Goal: Task Accomplishment & Management: Manage account settings

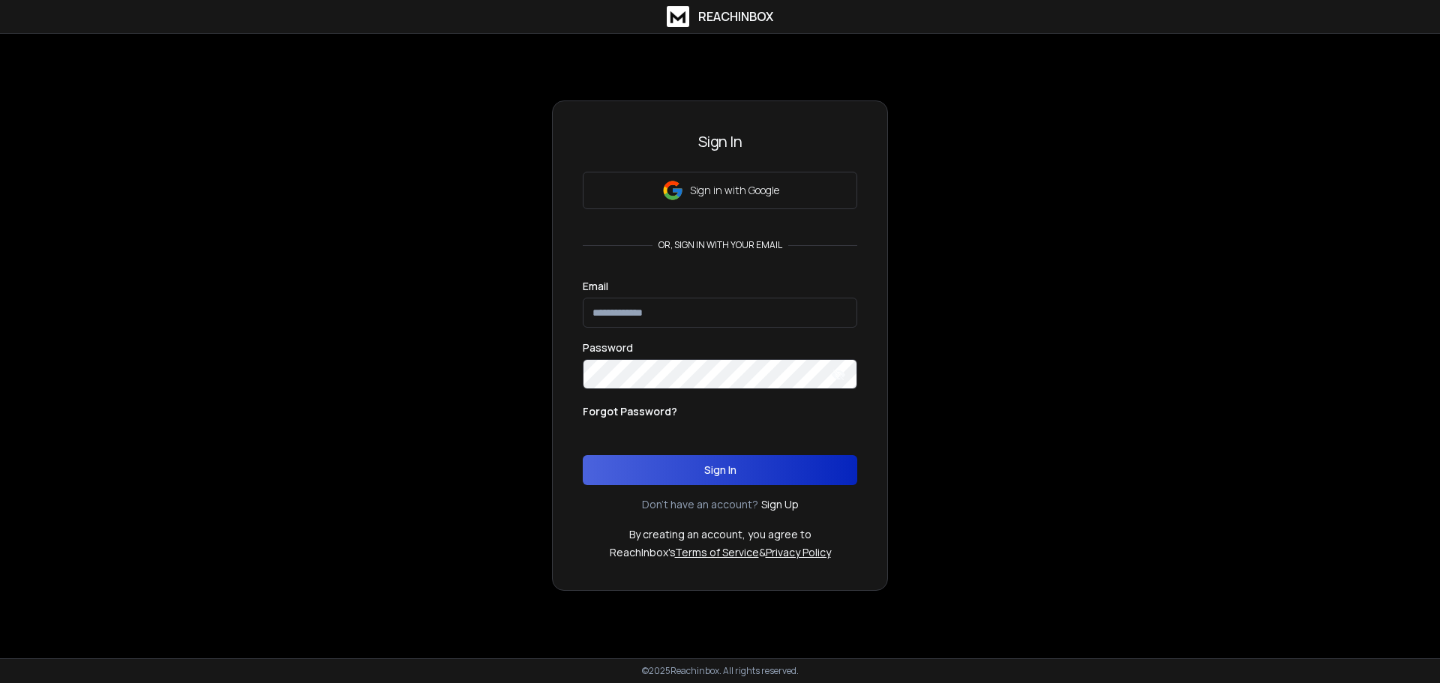
click at [621, 318] on input "email" at bounding box center [720, 313] width 275 height 30
type input "**********"
click at [583, 455] on button "Sign In" at bounding box center [720, 470] width 275 height 30
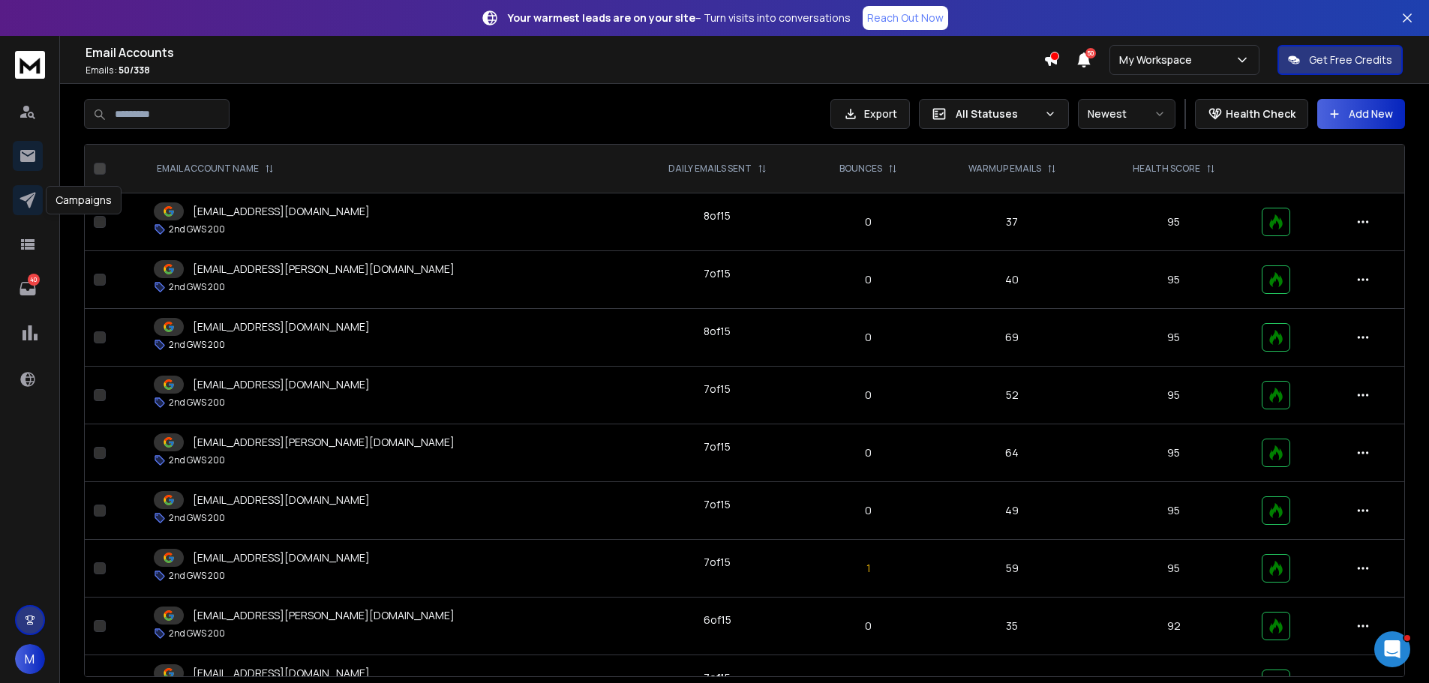
click at [24, 197] on icon at bounding box center [28, 200] width 16 height 16
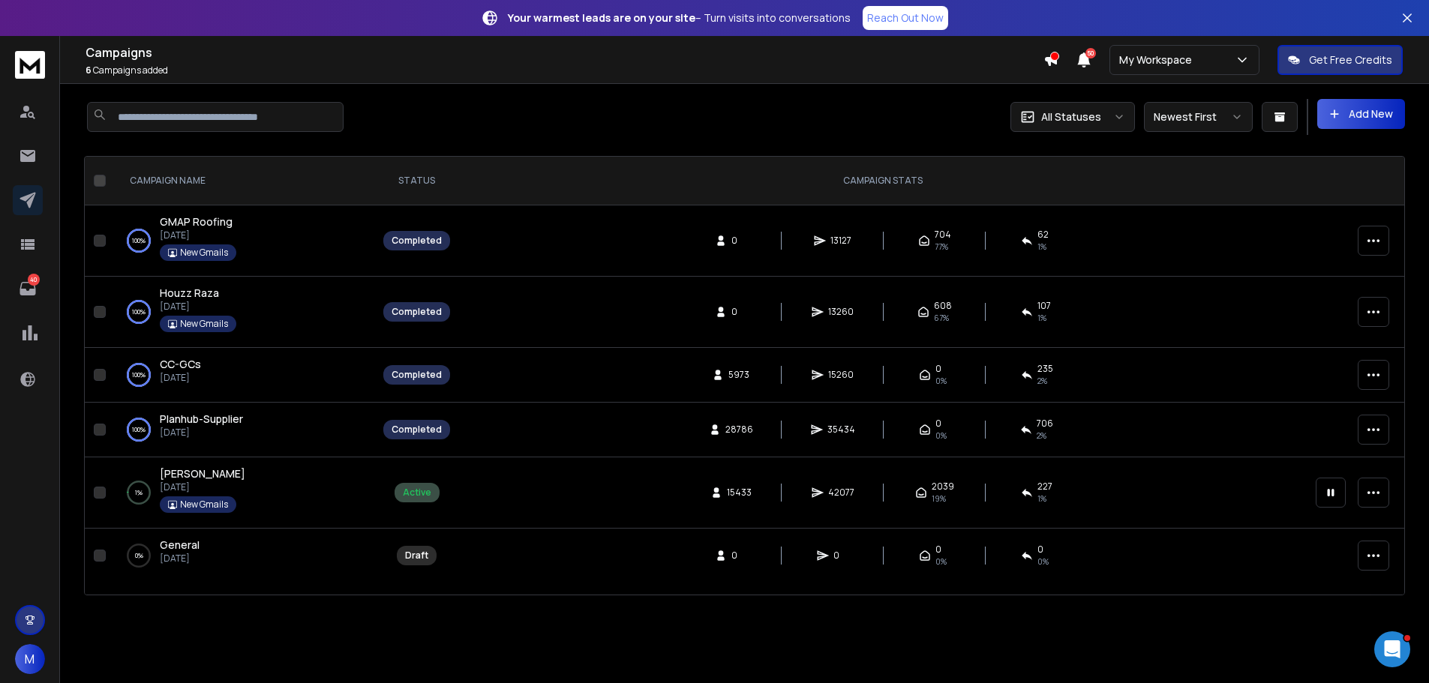
click at [191, 365] on span "CC-GCs" at bounding box center [180, 364] width 41 height 14
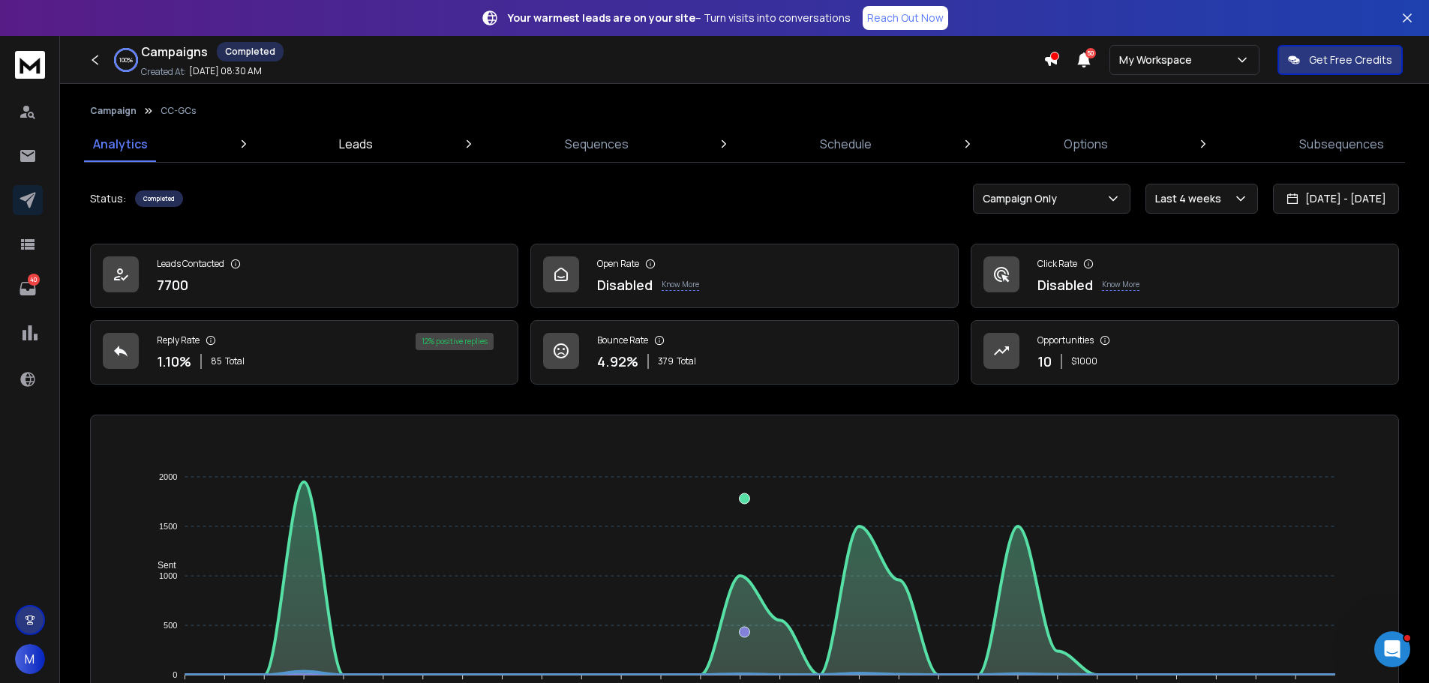
click at [377, 137] on link "Leads" at bounding box center [356, 144] width 52 height 36
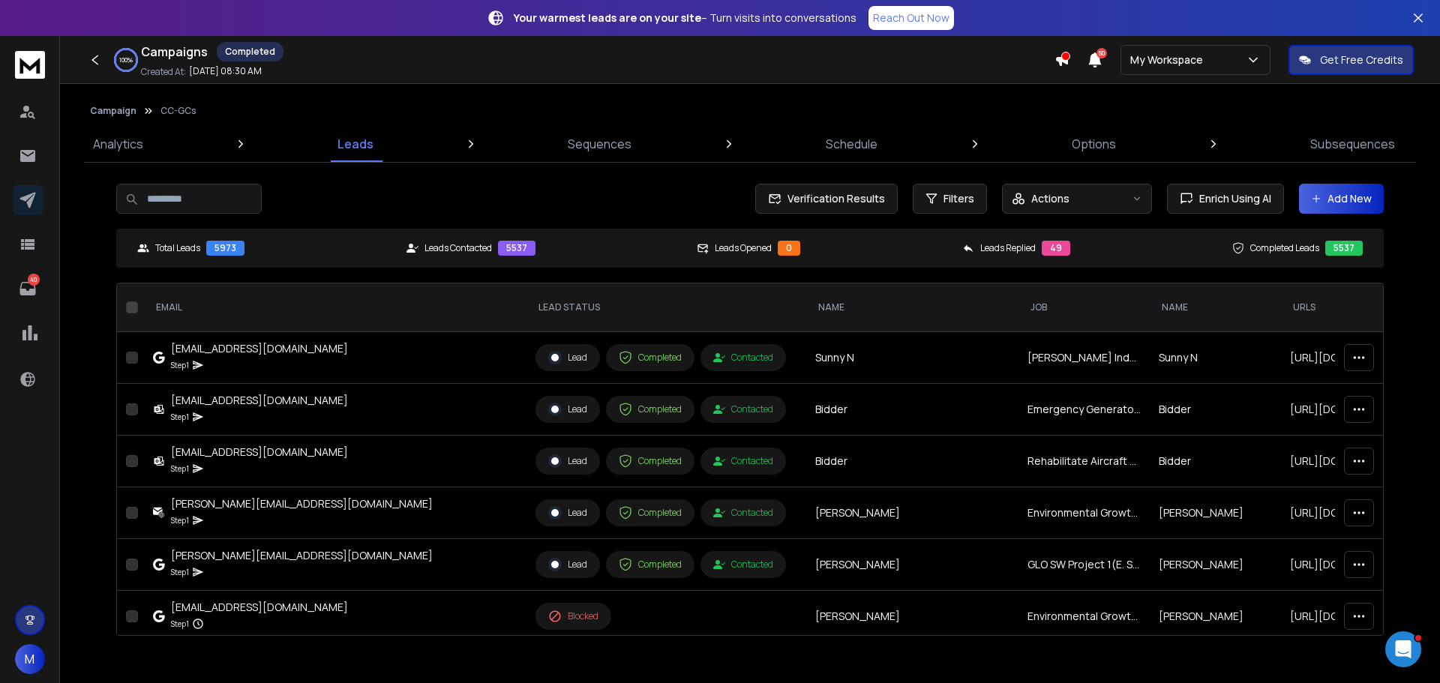
click at [1358, 199] on button "Add New" at bounding box center [1341, 199] width 85 height 30
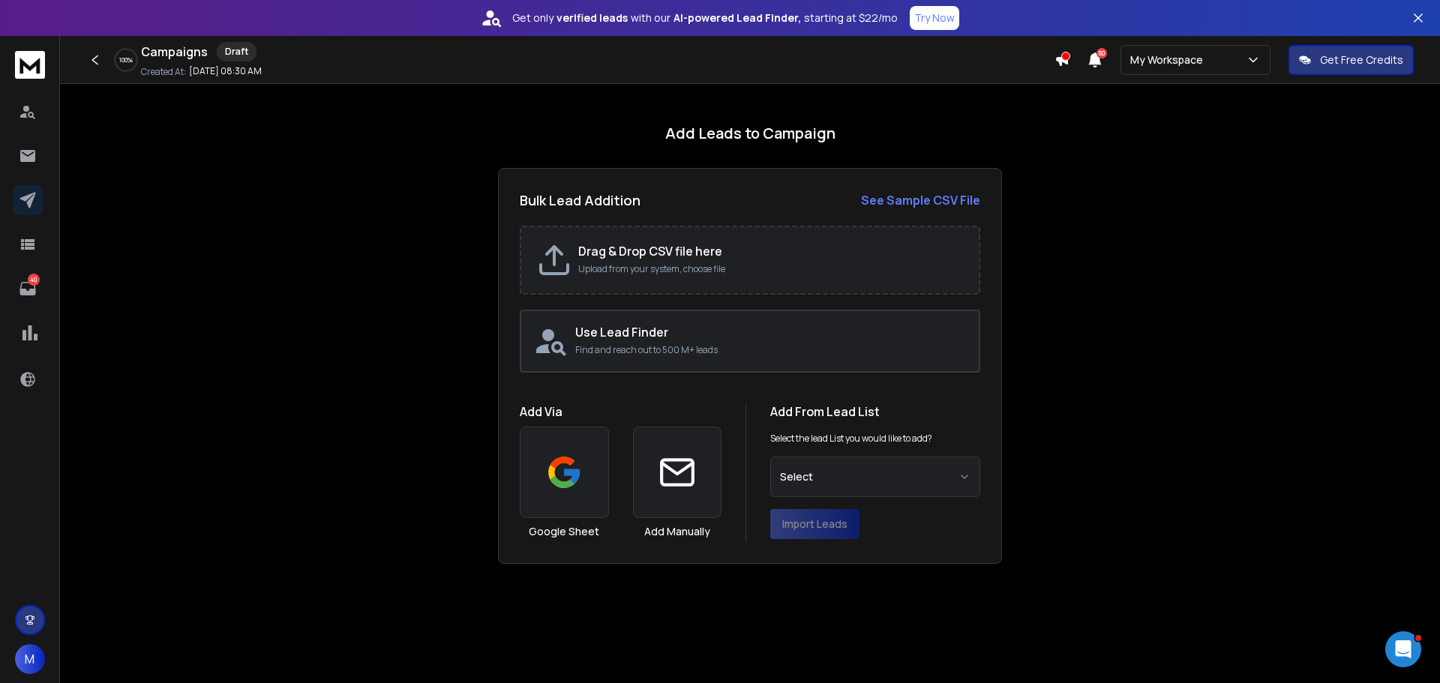
click at [688, 255] on h2 "Drag & Drop CSV file here" at bounding box center [771, 251] width 386 height 18
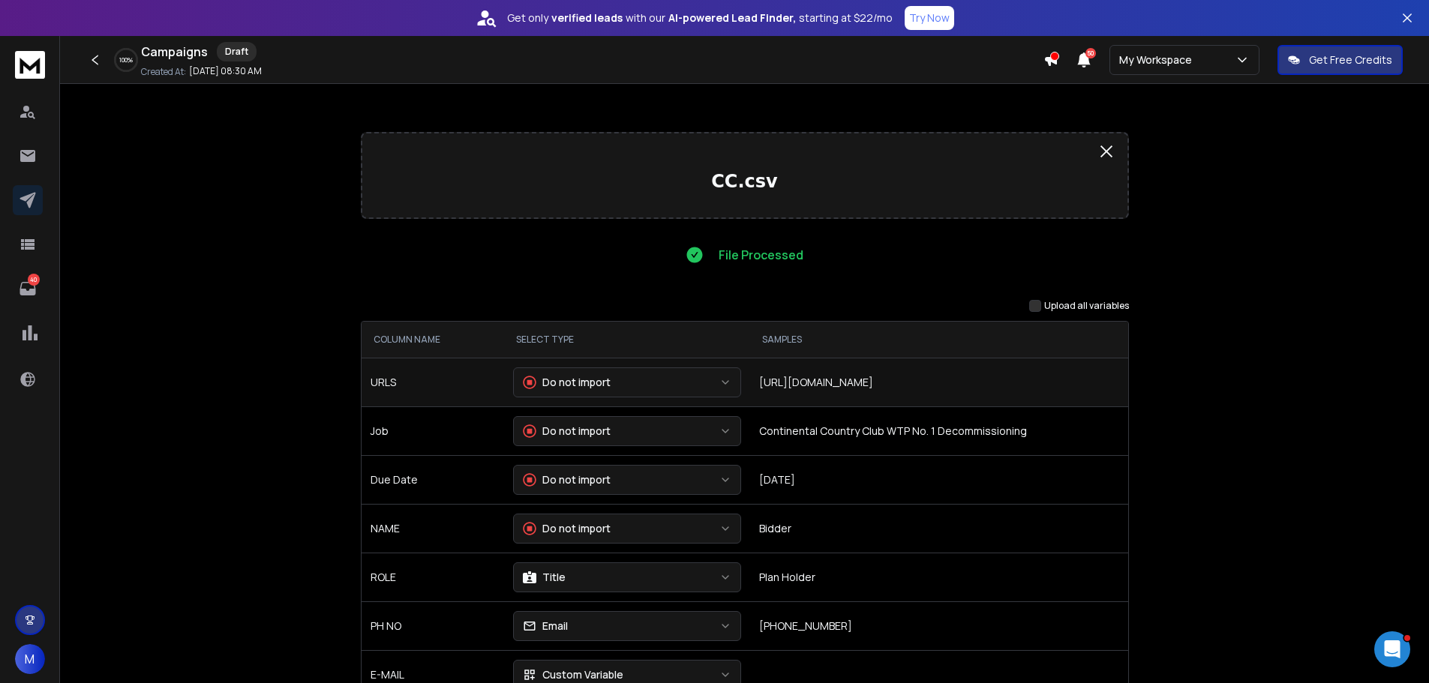
click at [578, 378] on div "Do not import" at bounding box center [567, 382] width 88 height 15
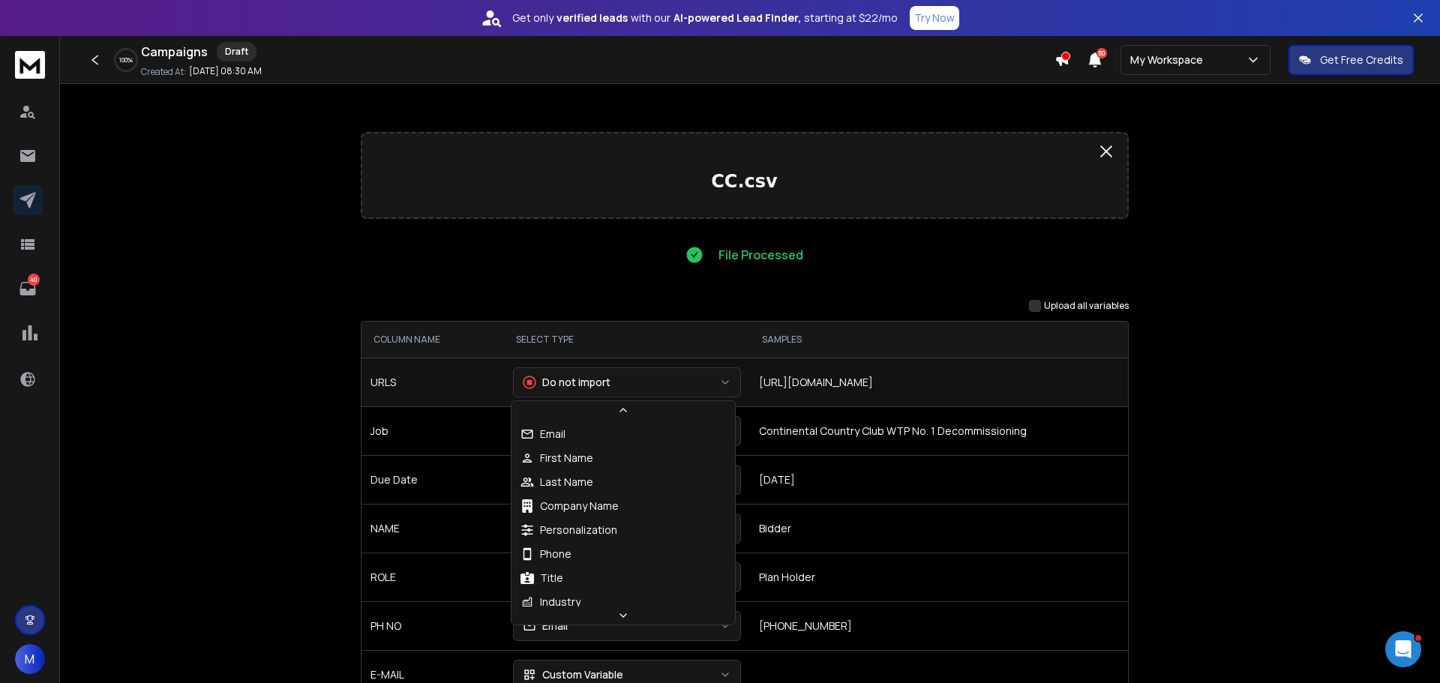
scroll to position [152, 0]
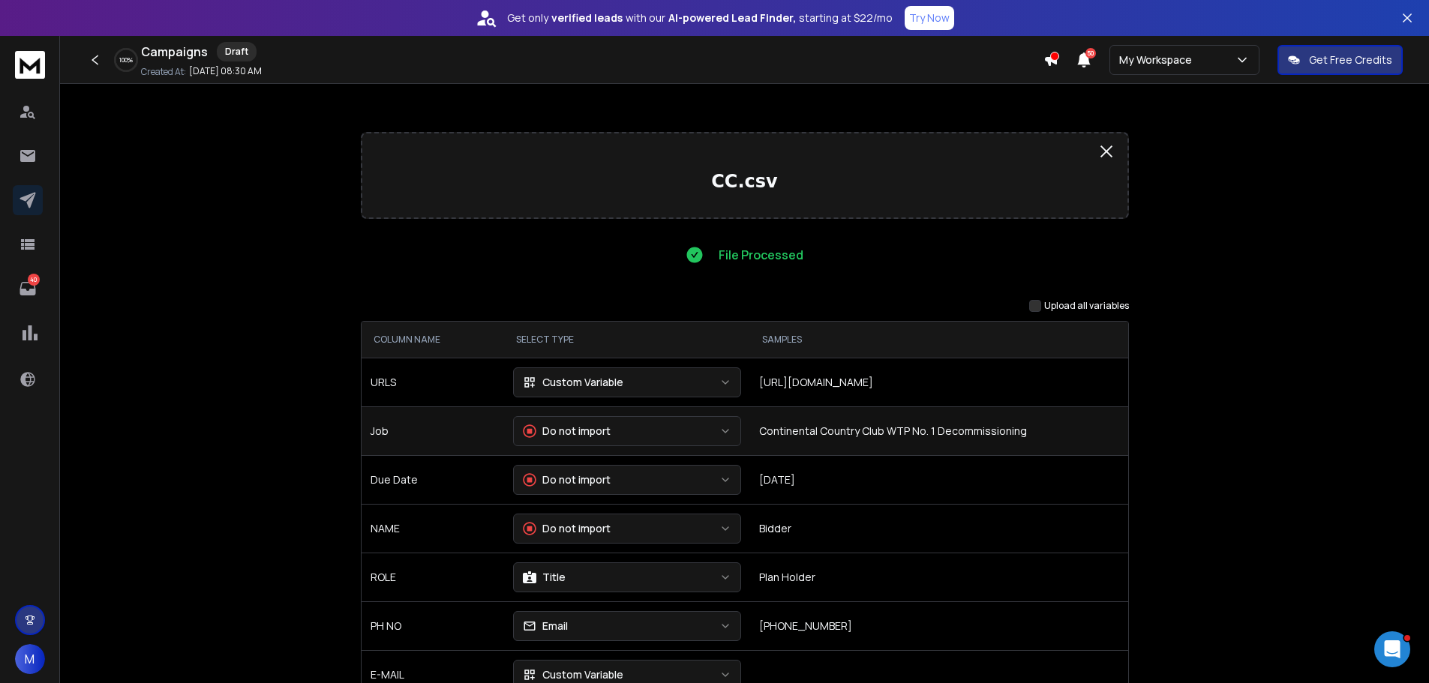
click at [602, 437] on div "Do not import" at bounding box center [567, 431] width 88 height 15
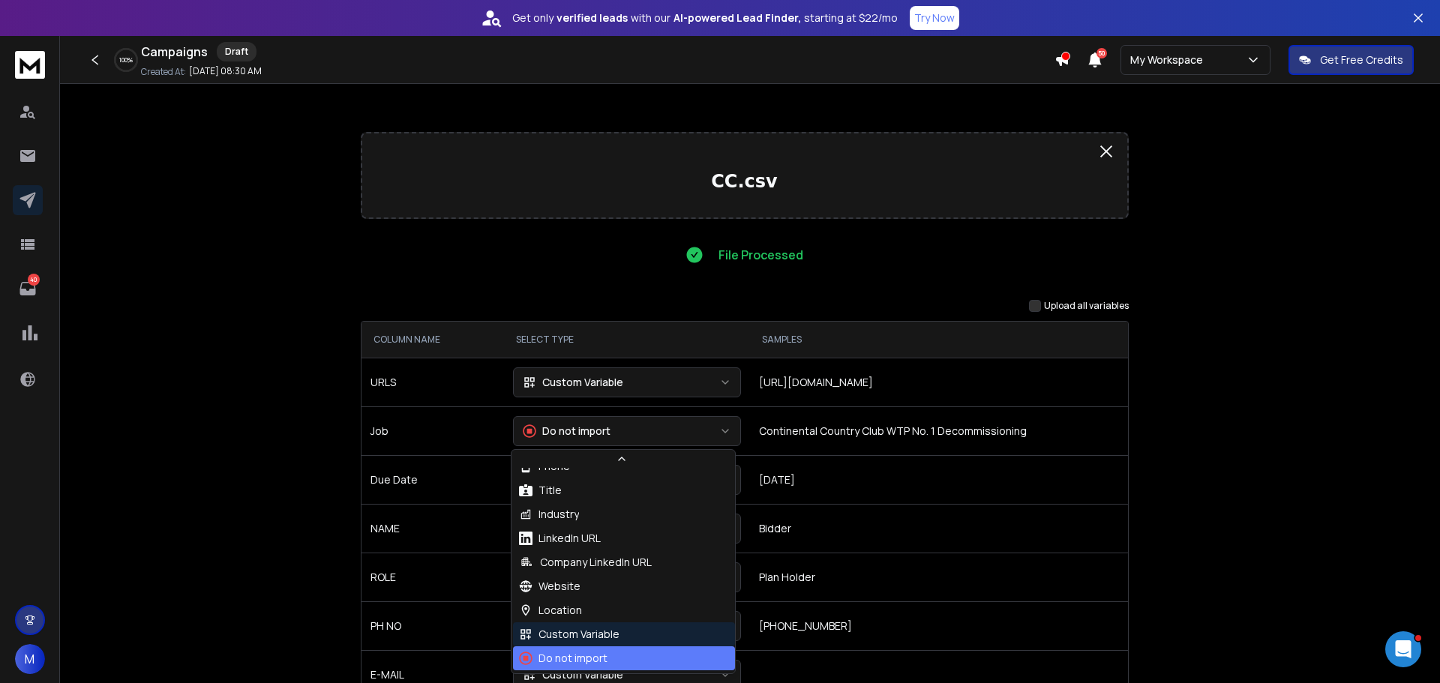
scroll to position [137, 0]
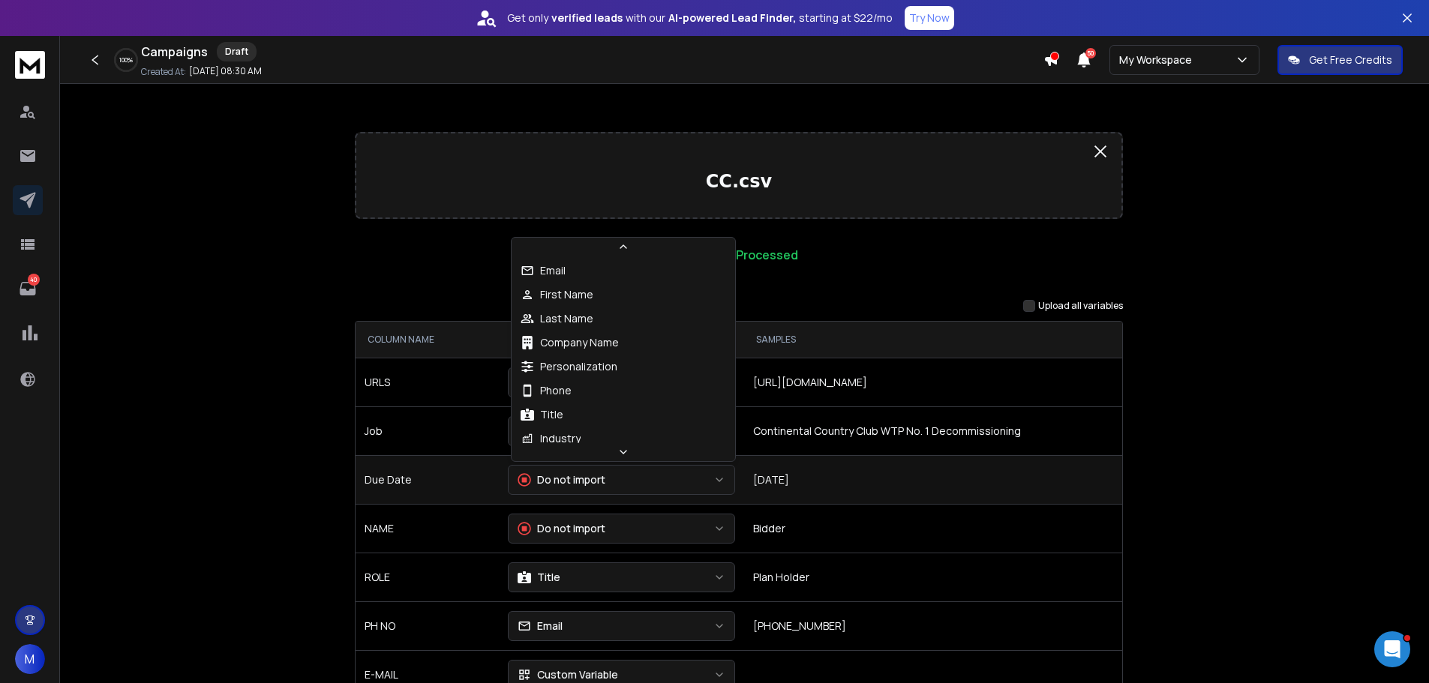
click at [574, 481] on div "Do not import" at bounding box center [562, 480] width 88 height 15
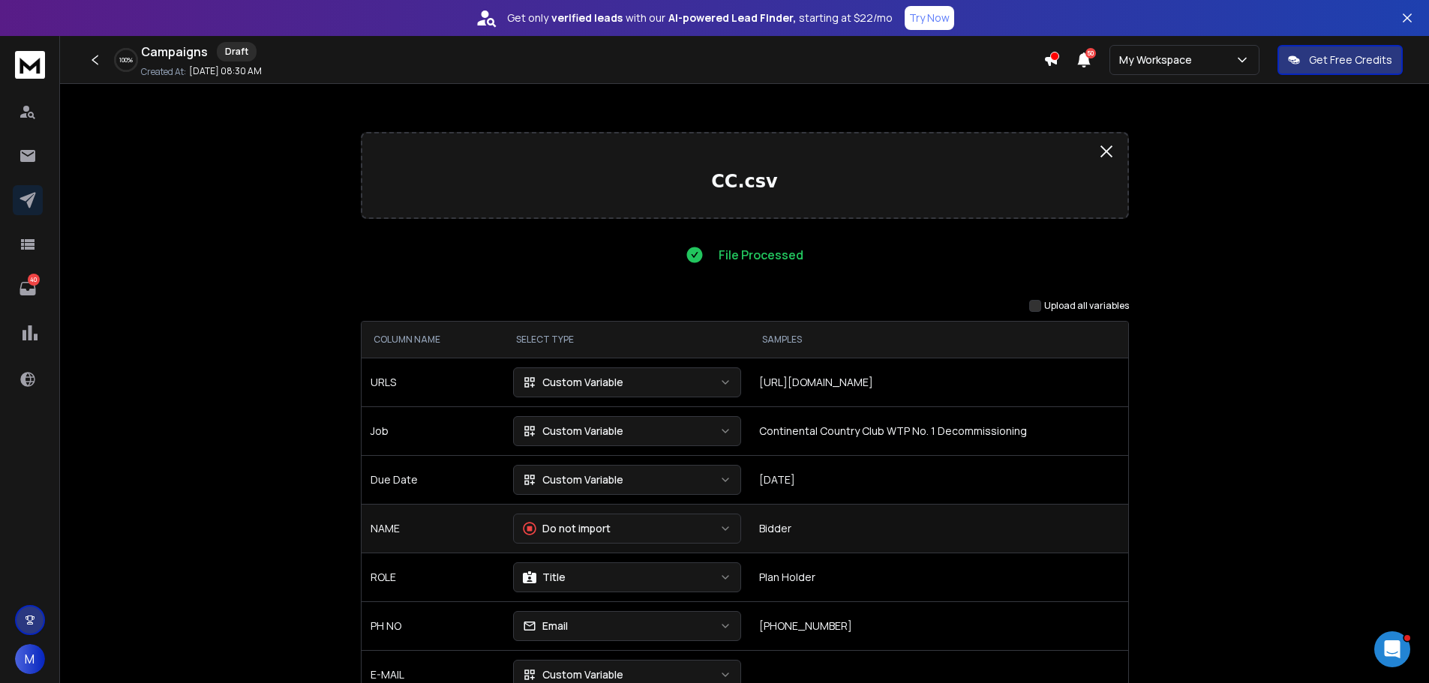
click at [591, 524] on div "Do not import" at bounding box center [567, 528] width 88 height 15
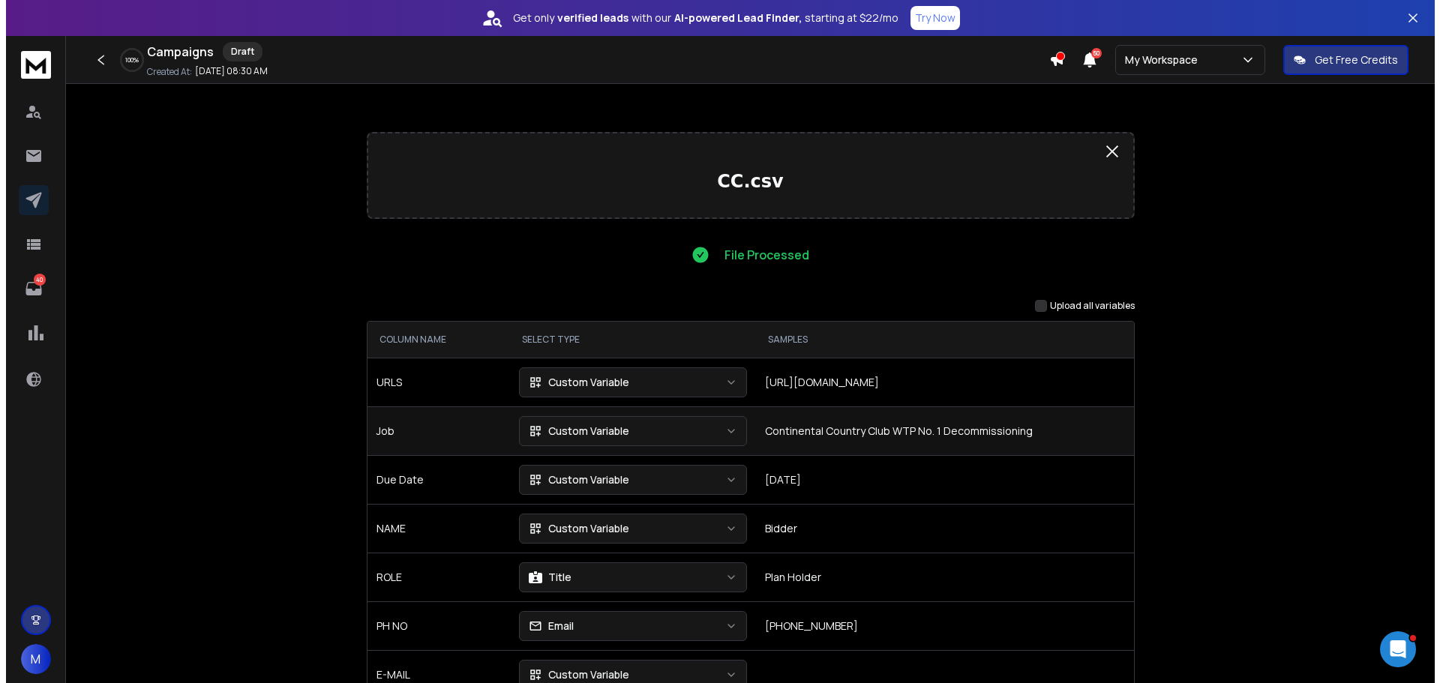
scroll to position [150, 0]
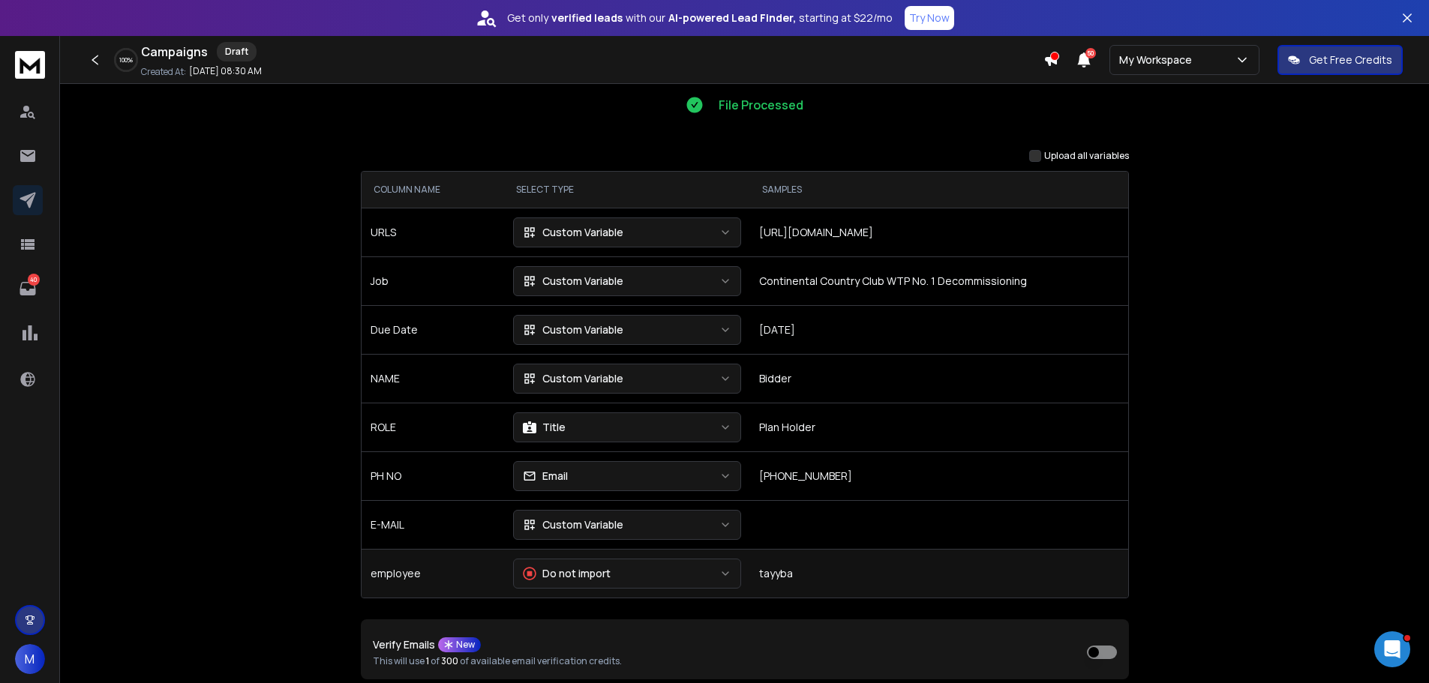
click at [614, 574] on button "Do not import" at bounding box center [627, 574] width 228 height 30
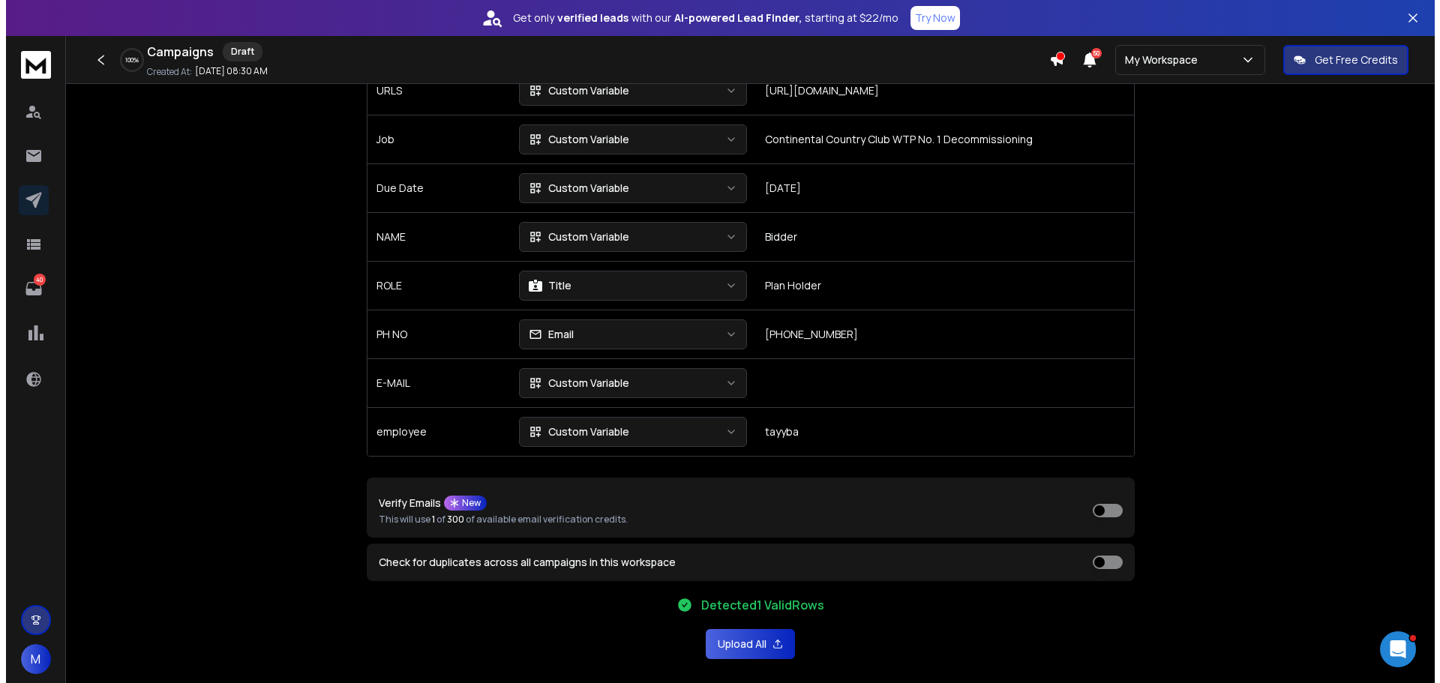
scroll to position [0, 0]
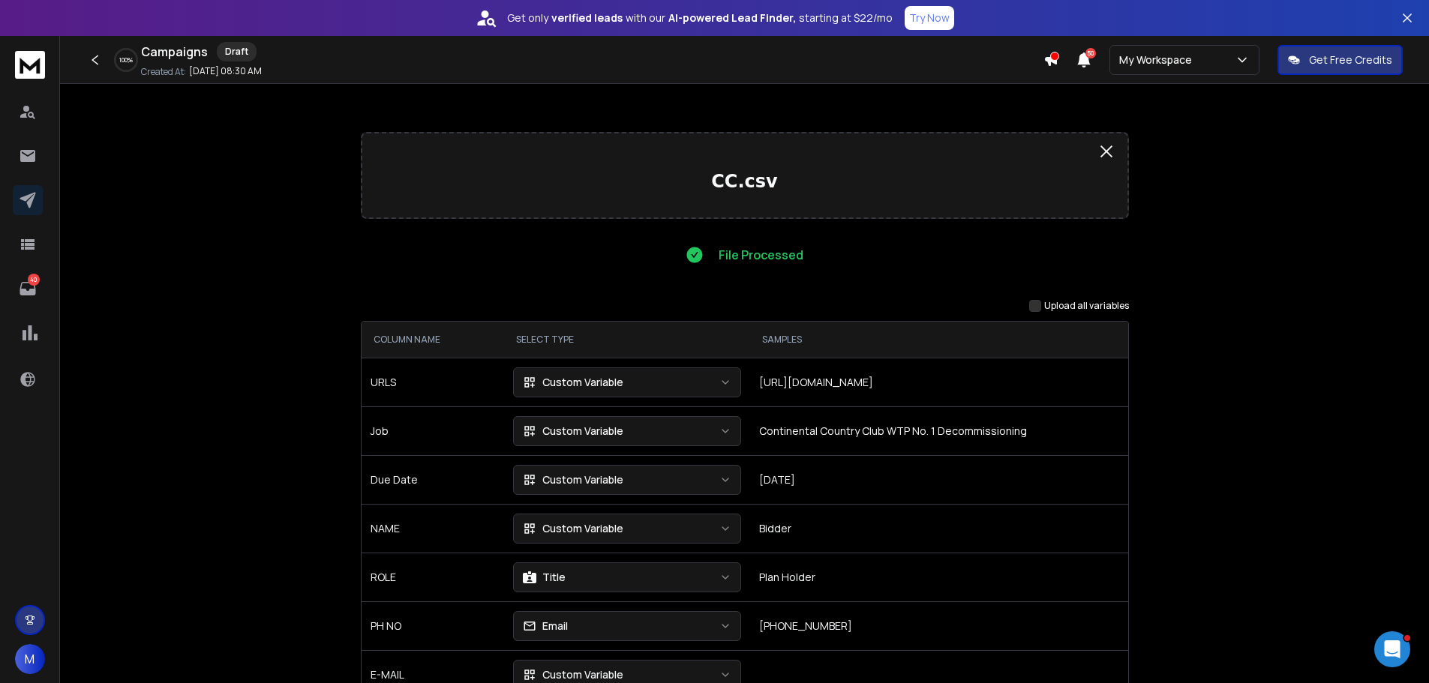
click at [1105, 152] on icon at bounding box center [1107, 152] width 18 height 18
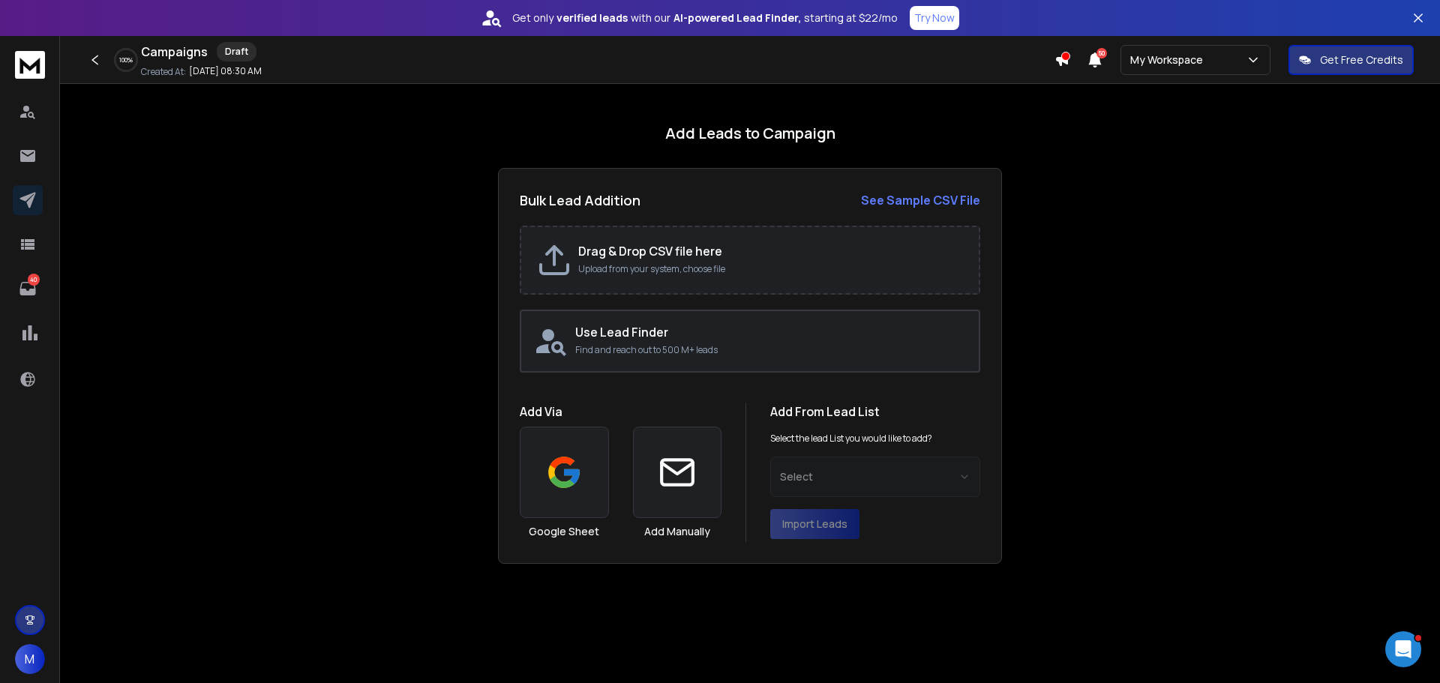
click at [720, 269] on p "Upload from your system, choose file" at bounding box center [771, 269] width 386 height 12
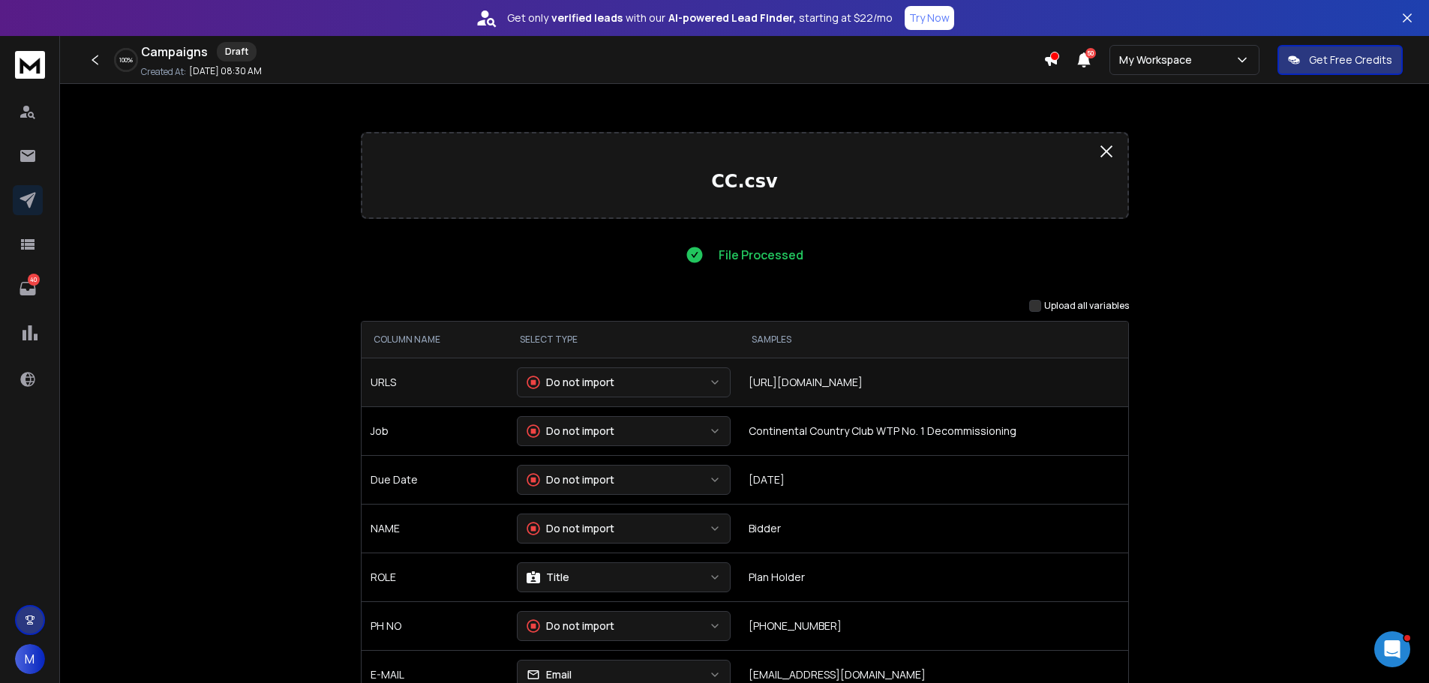
click at [610, 383] on div "Do not import" at bounding box center [571, 382] width 88 height 15
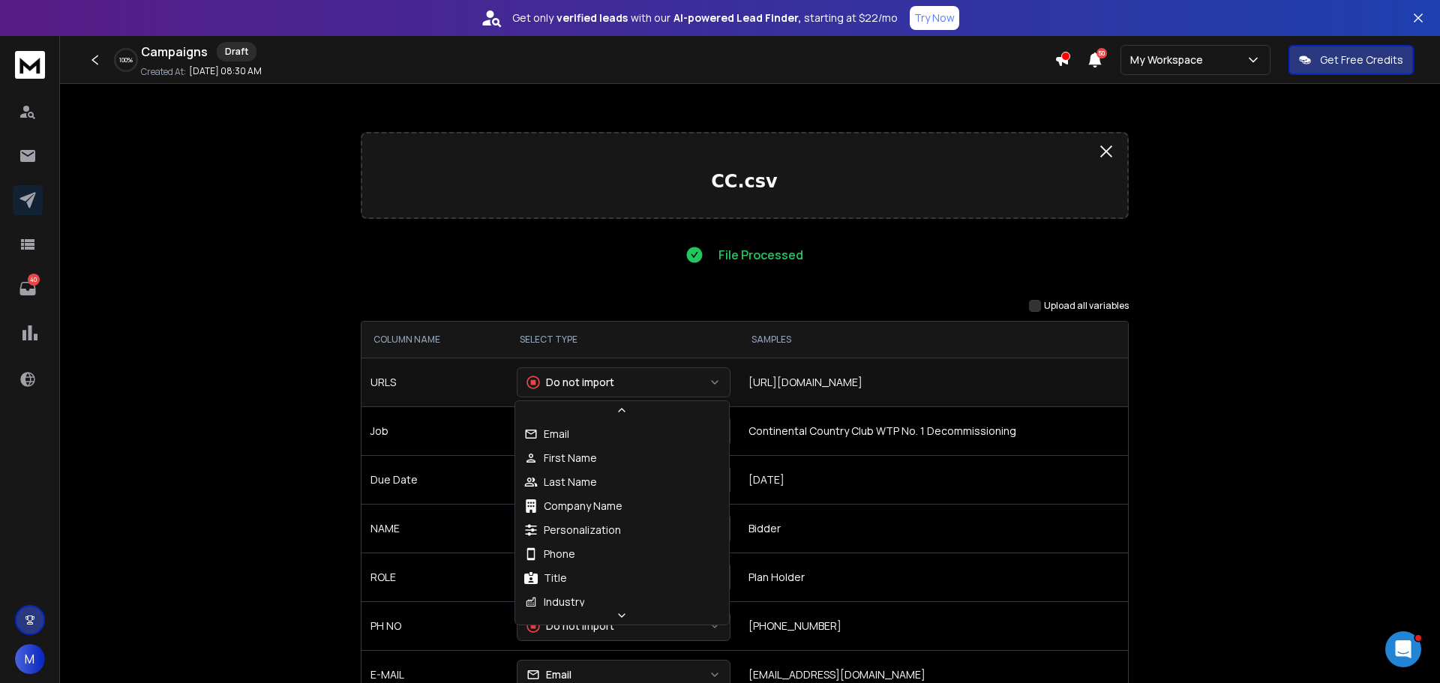
scroll to position [152, 0]
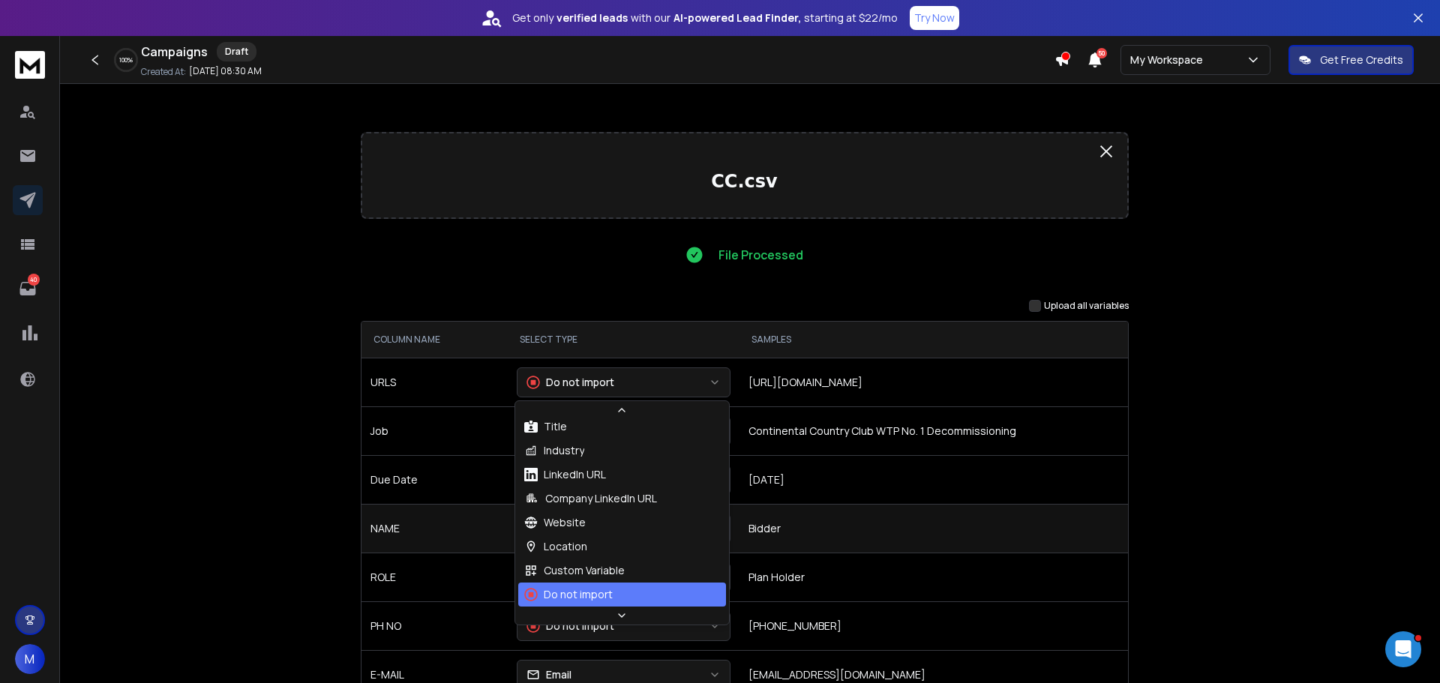
drag, startPoint x: 569, startPoint y: 575, endPoint x: 575, endPoint y: 548, distance: 28.4
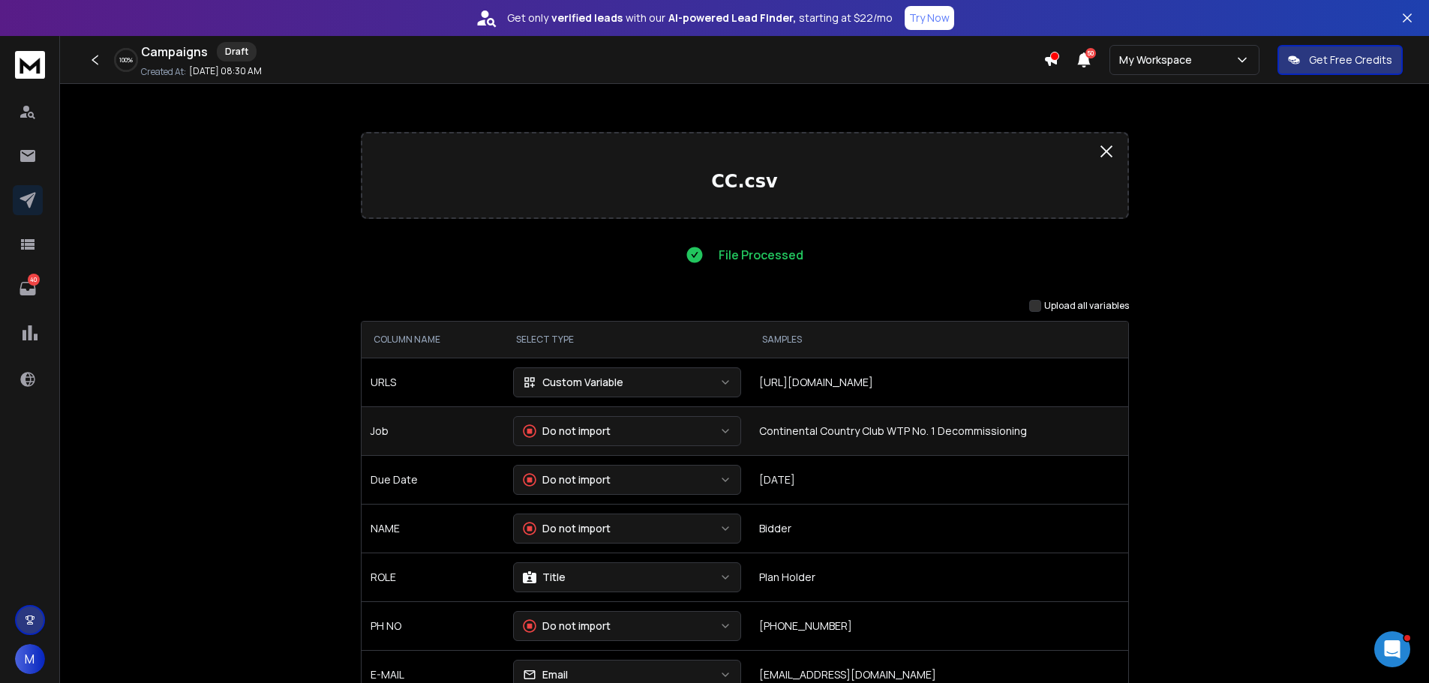
click at [584, 431] on div "Do not import" at bounding box center [567, 431] width 88 height 15
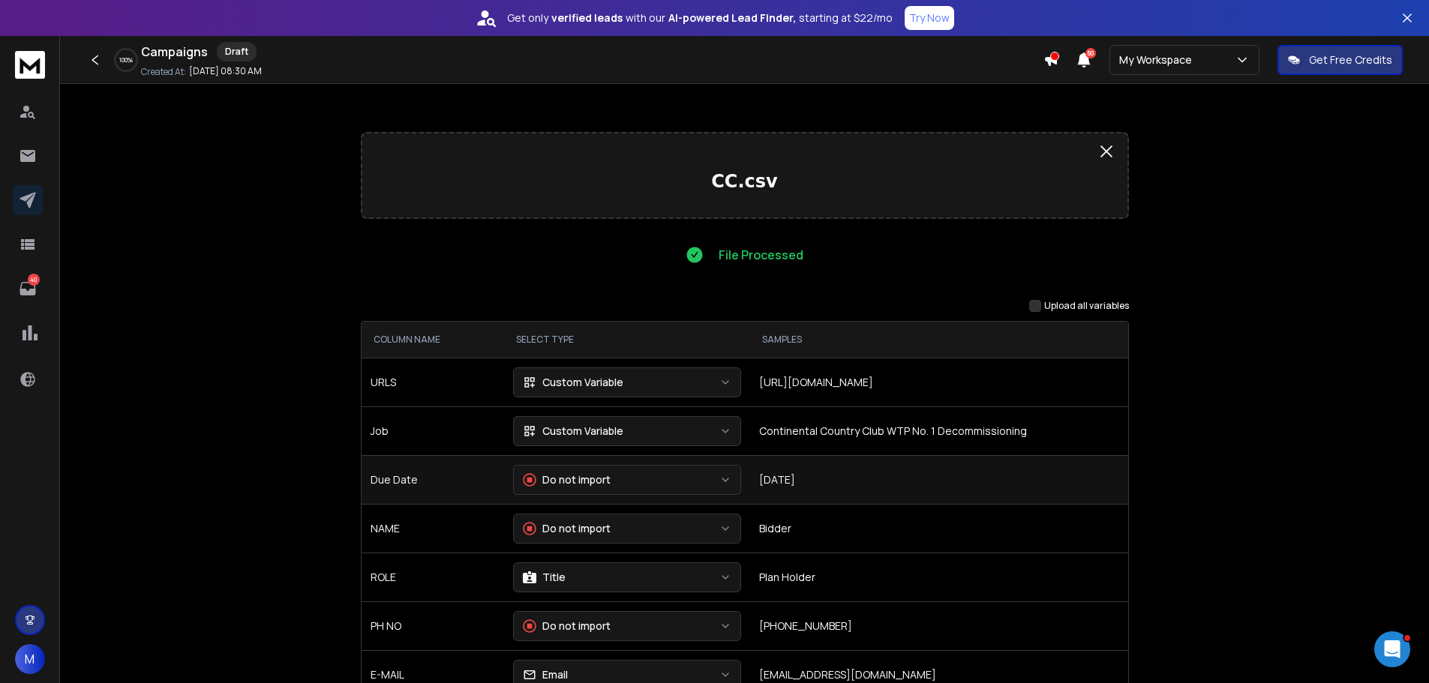
click at [602, 471] on button "Do not import" at bounding box center [627, 480] width 228 height 30
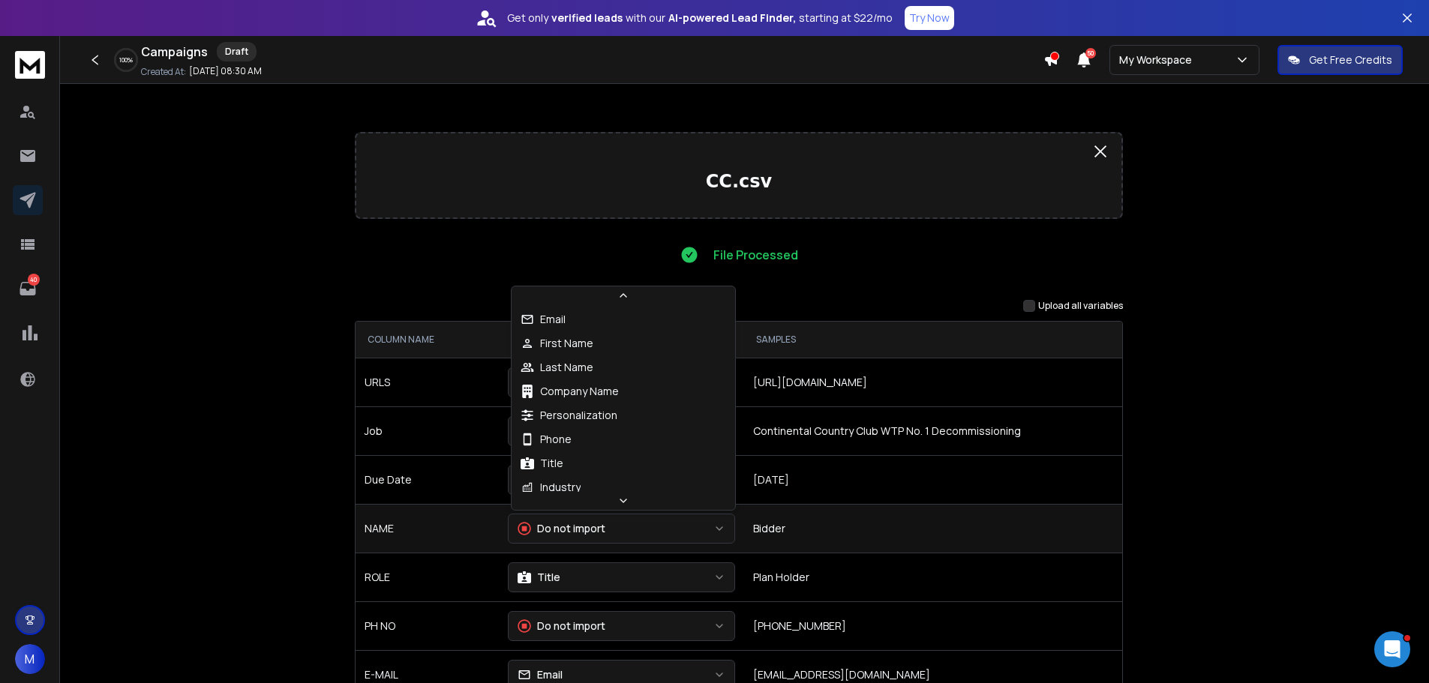
click at [579, 531] on div "Do not import" at bounding box center [562, 528] width 88 height 15
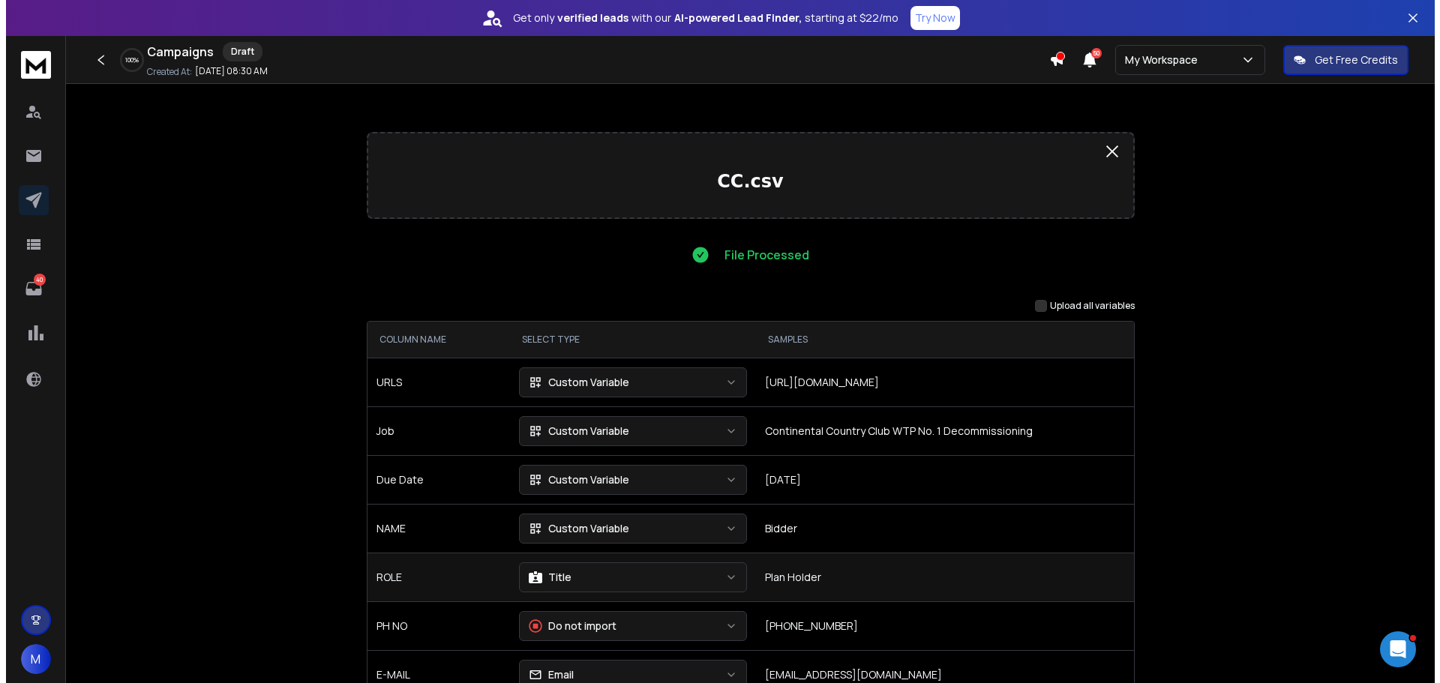
scroll to position [150, 0]
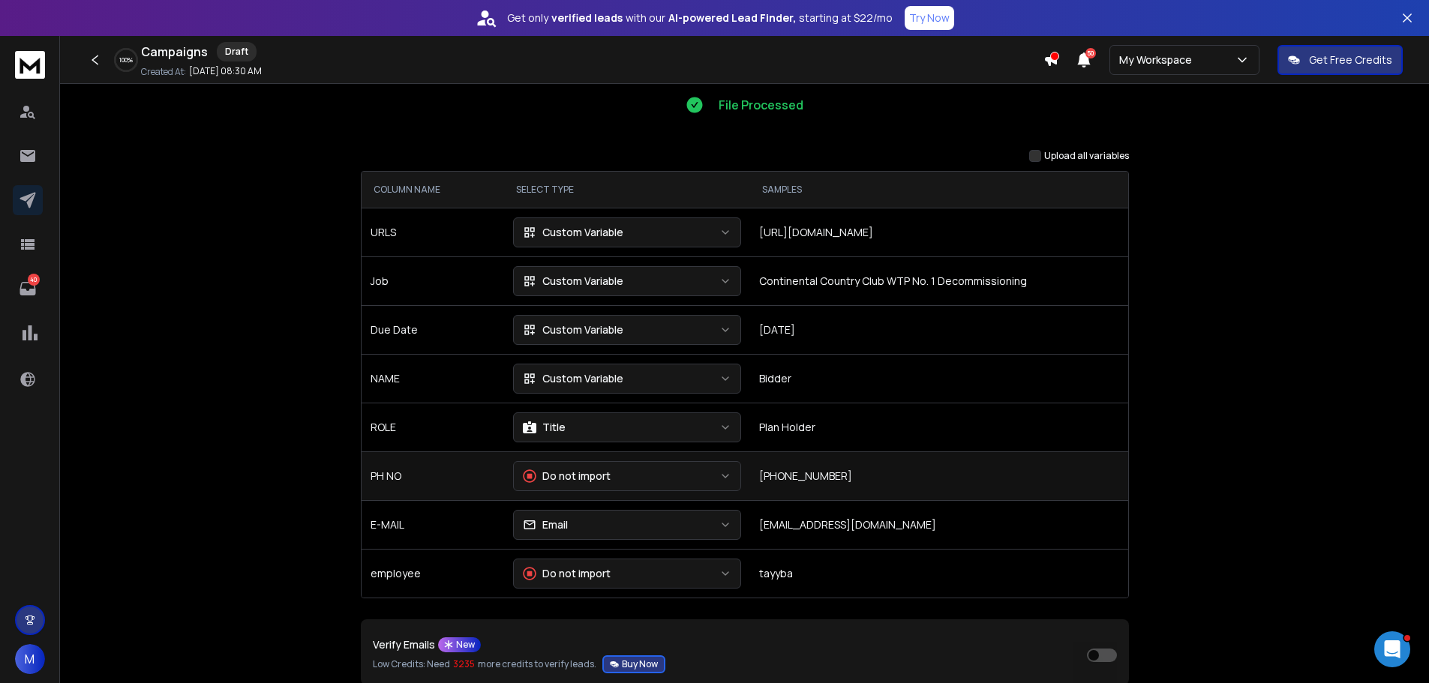
click at [590, 485] on button "Do not import" at bounding box center [627, 476] width 228 height 30
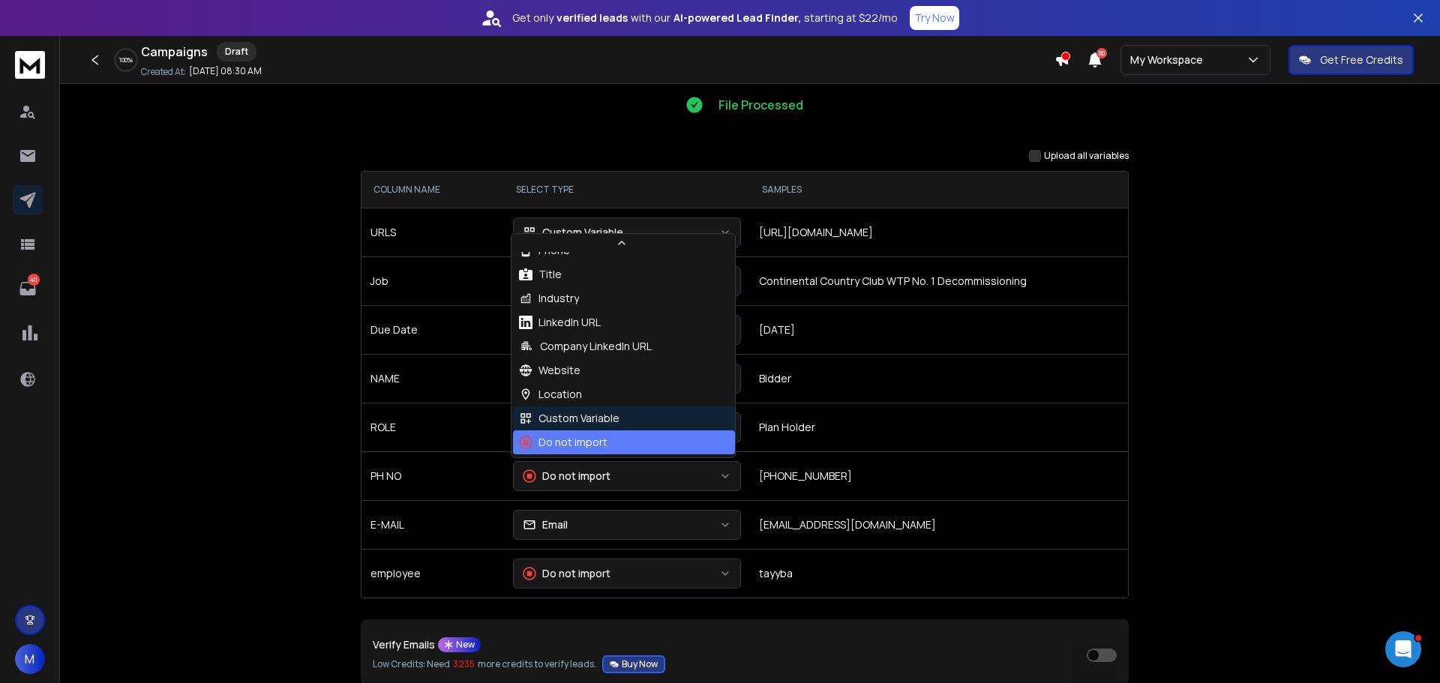
scroll to position [137, 0]
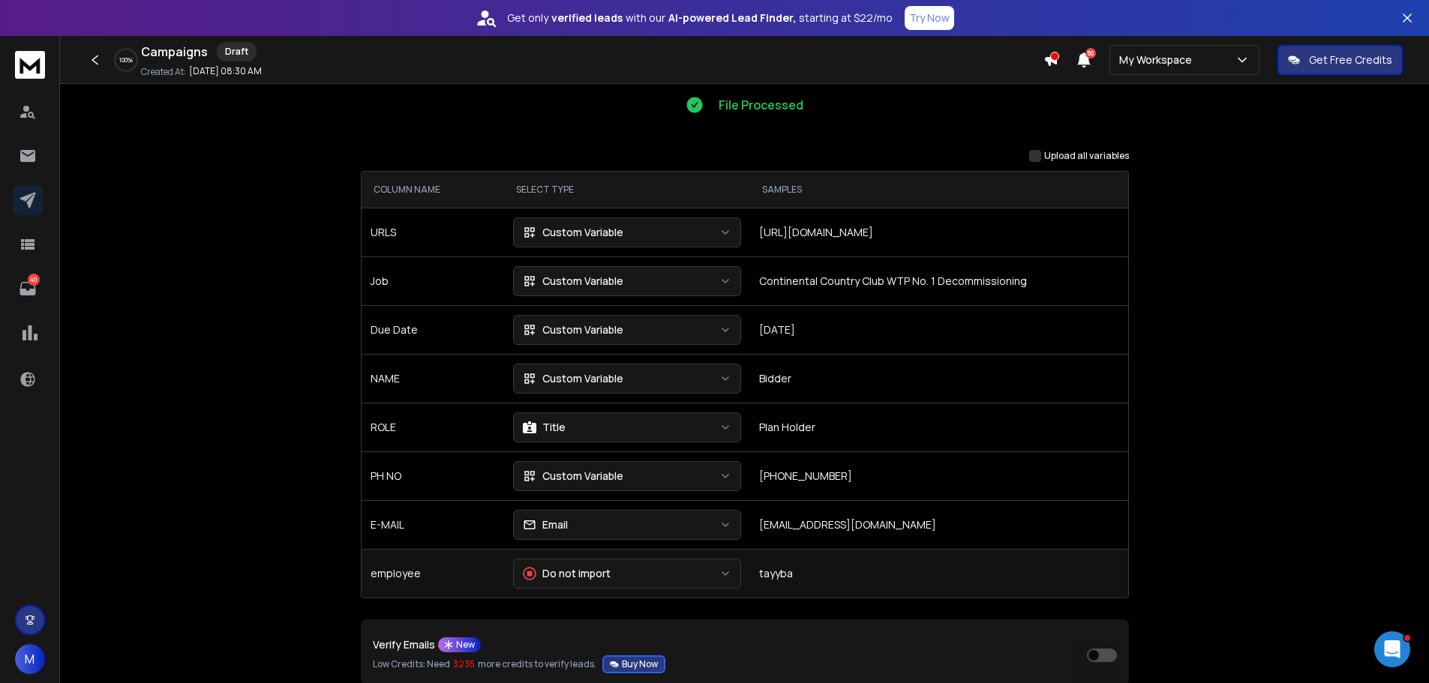
click at [600, 573] on div "Do not import" at bounding box center [567, 573] width 88 height 15
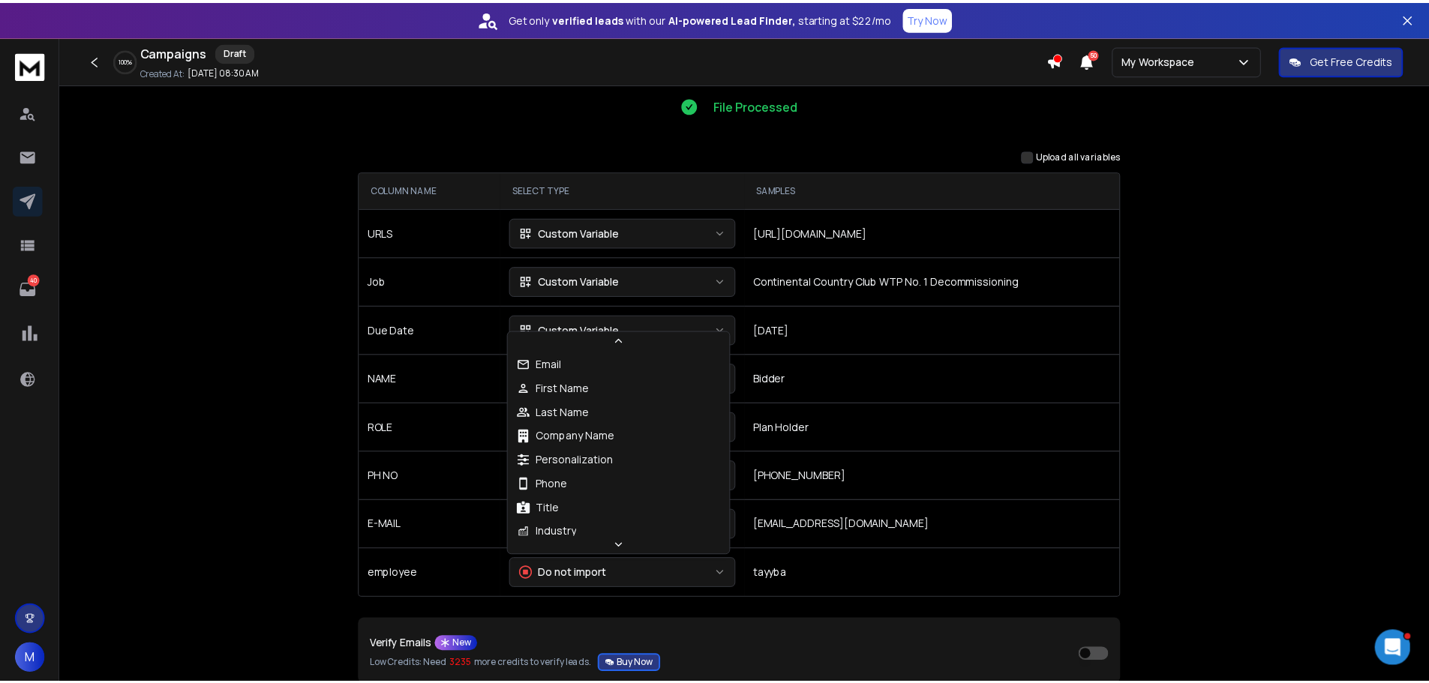
scroll to position [152, 0]
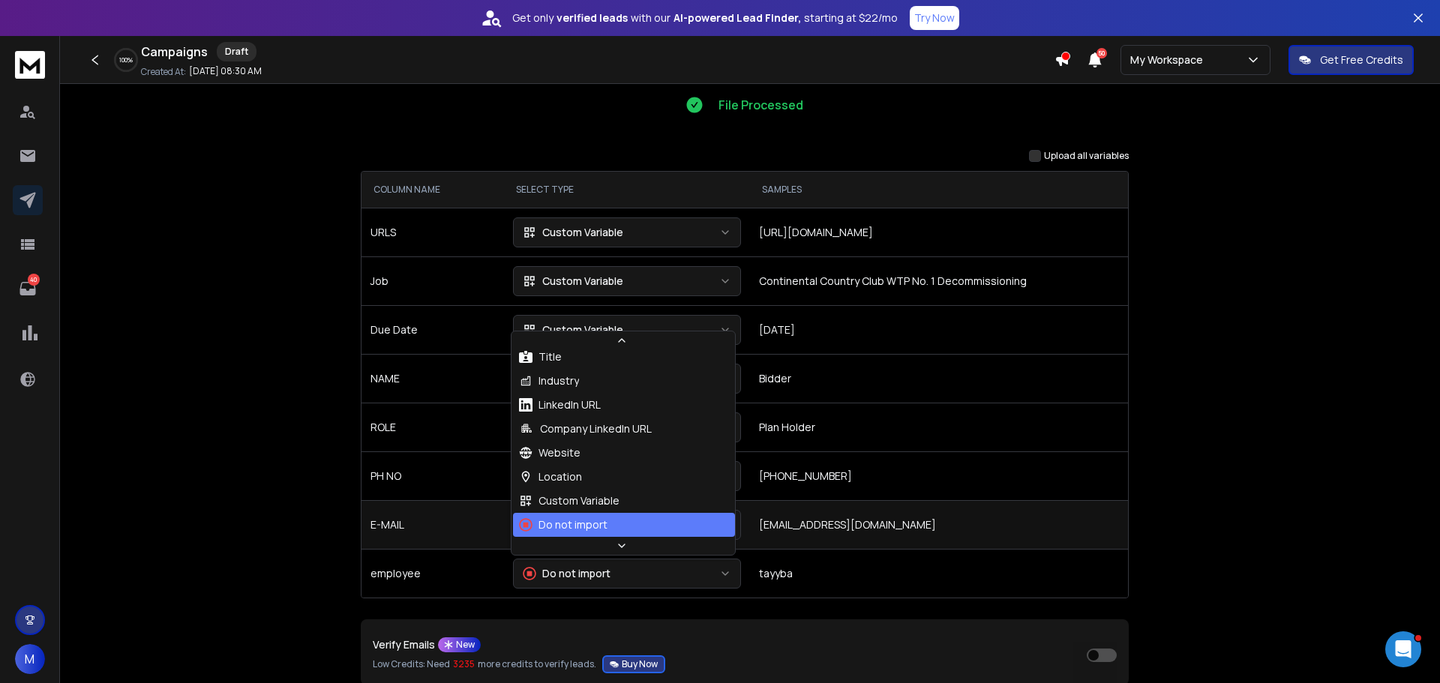
drag, startPoint x: 607, startPoint y: 505, endPoint x: 614, endPoint y: 500, distance: 8.1
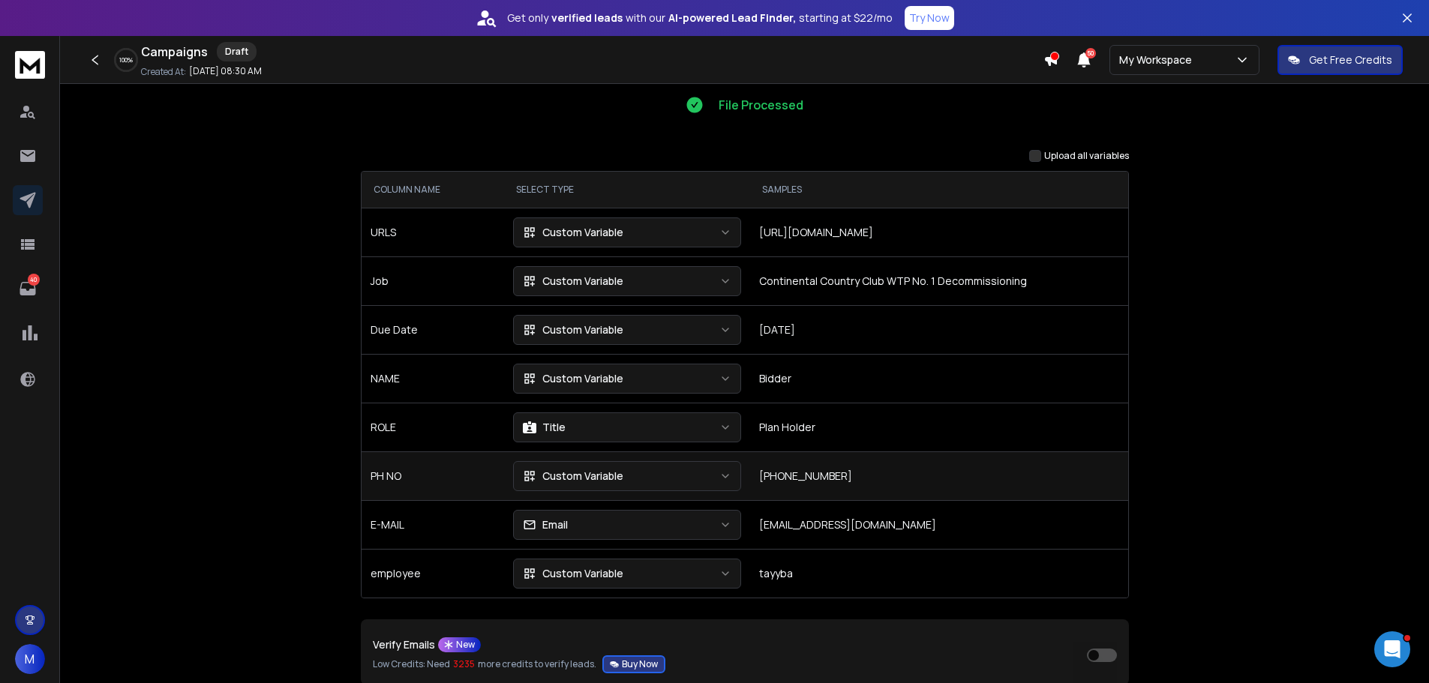
scroll to position [298, 0]
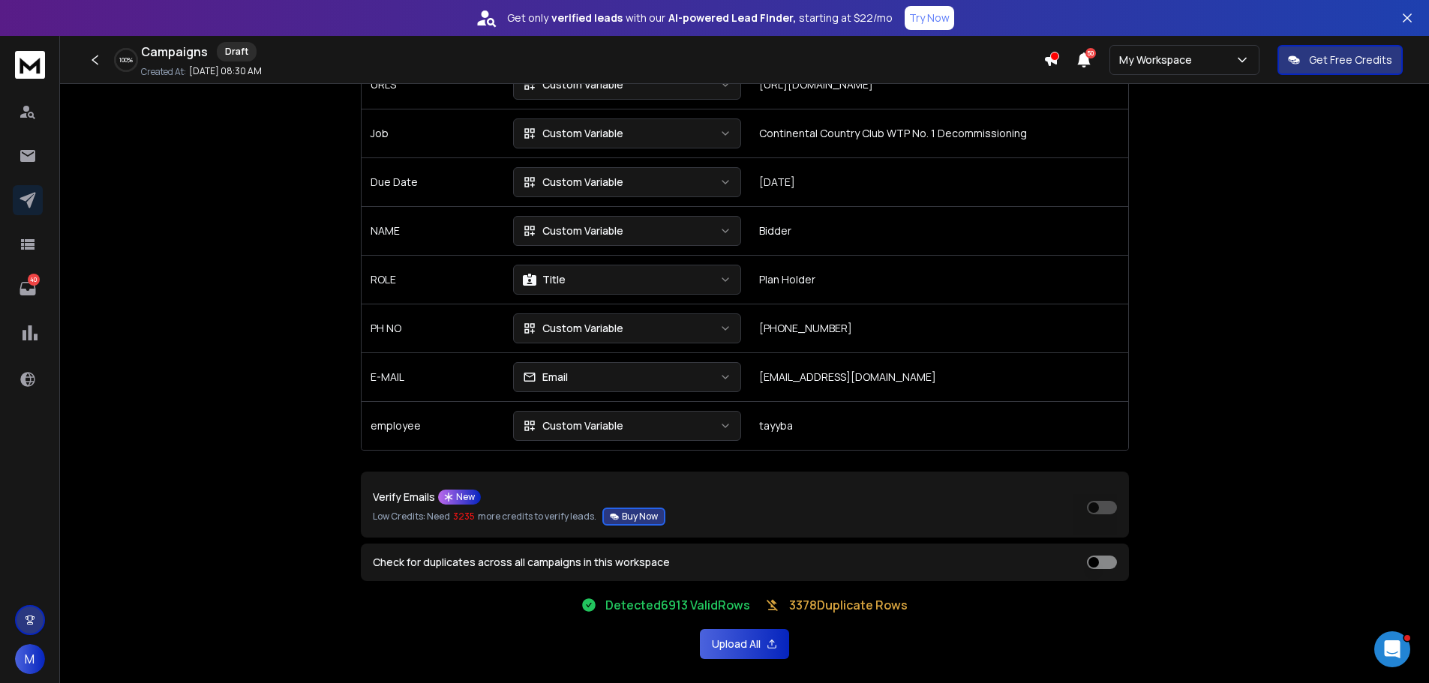
click at [1104, 566] on button "Check for duplicates across all campaigns in this workspace" at bounding box center [1102, 563] width 30 height 14
click at [729, 641] on button "Upload All" at bounding box center [744, 644] width 89 height 30
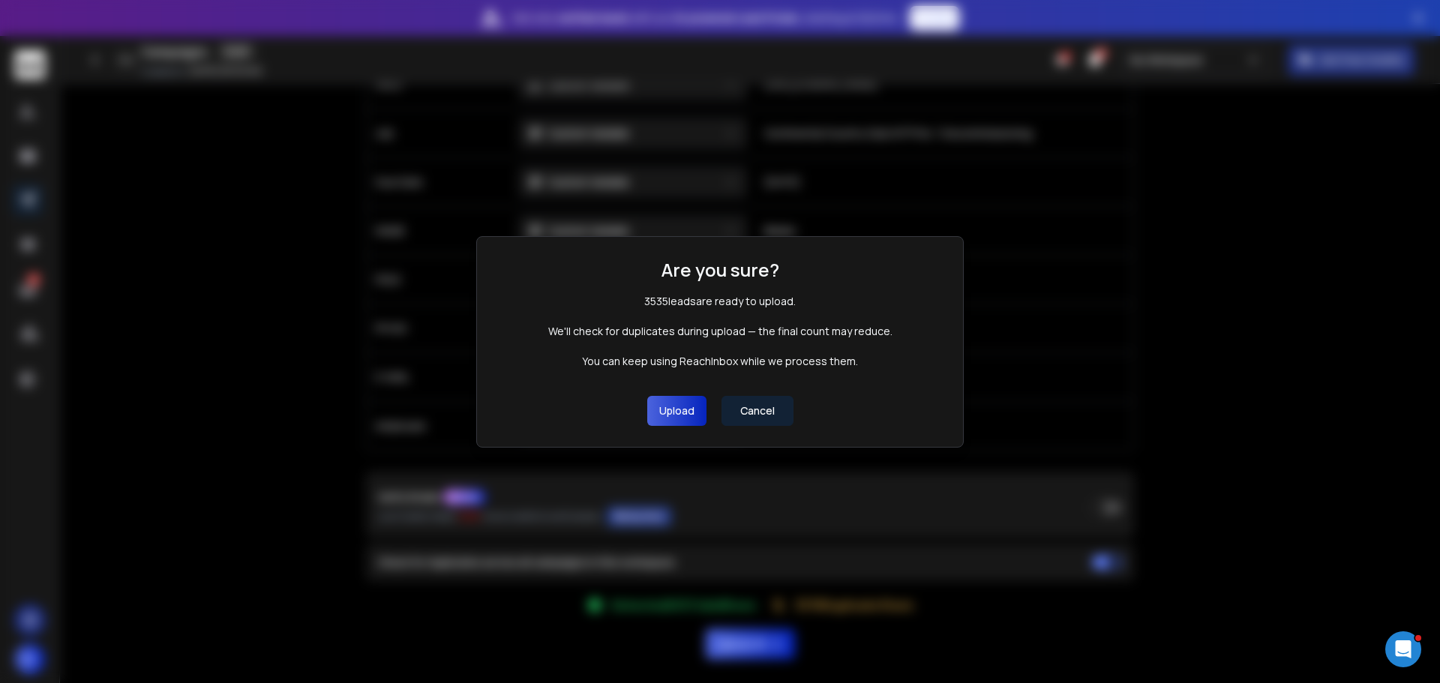
click at [679, 413] on button "Upload" at bounding box center [676, 411] width 59 height 30
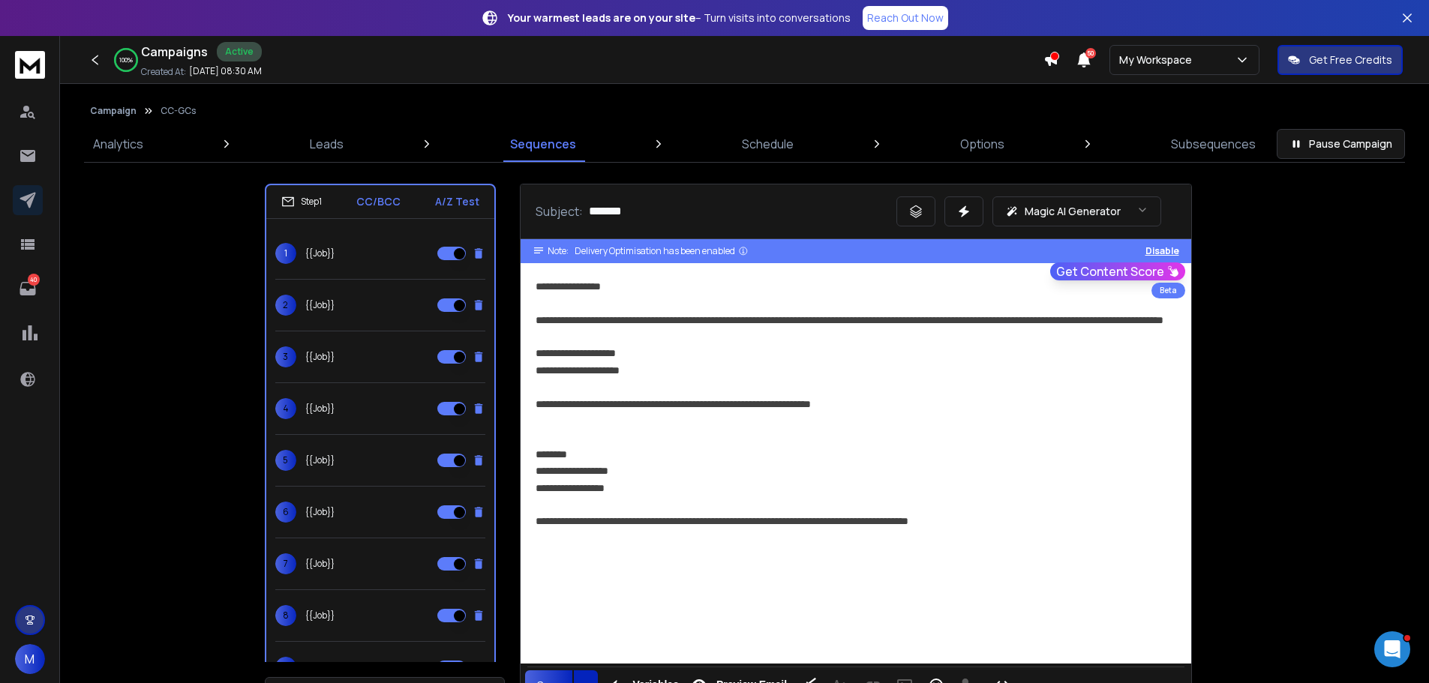
scroll to position [45, 0]
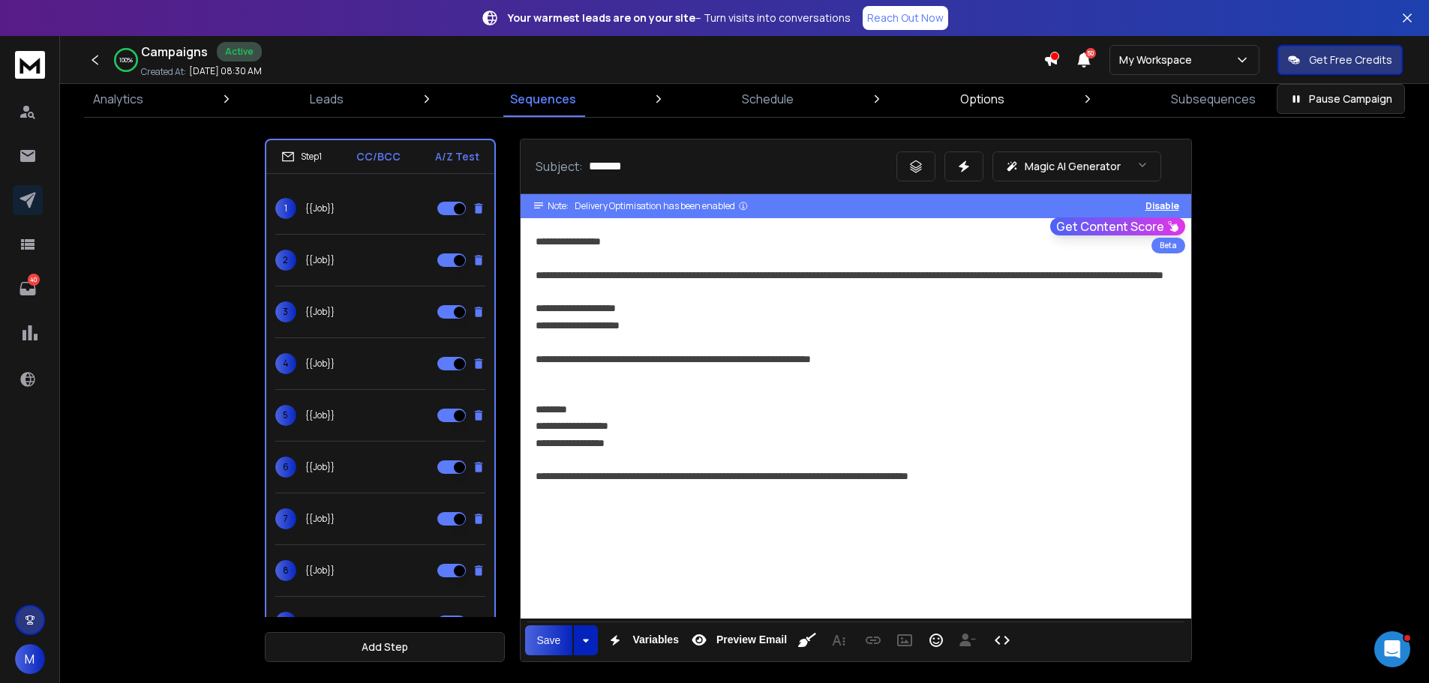
click at [995, 91] on p "Options" at bounding box center [982, 99] width 44 height 18
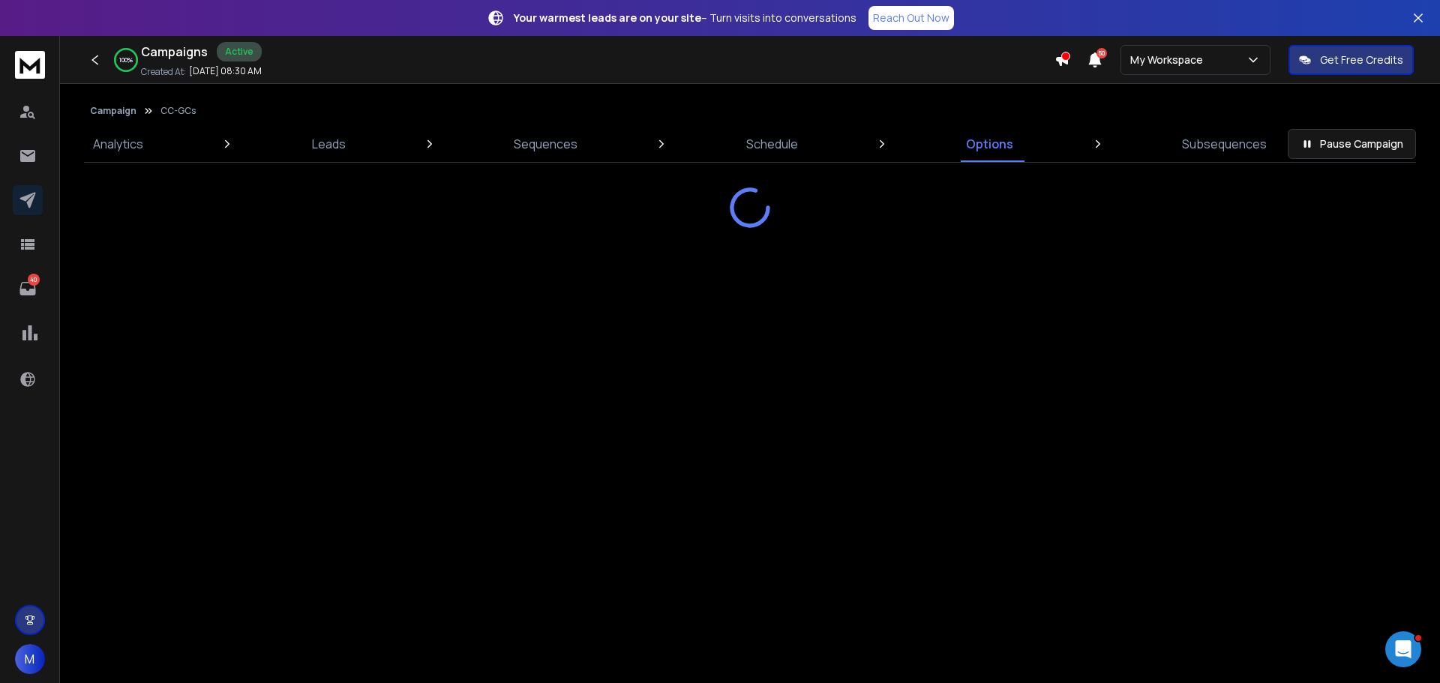
select select "*"
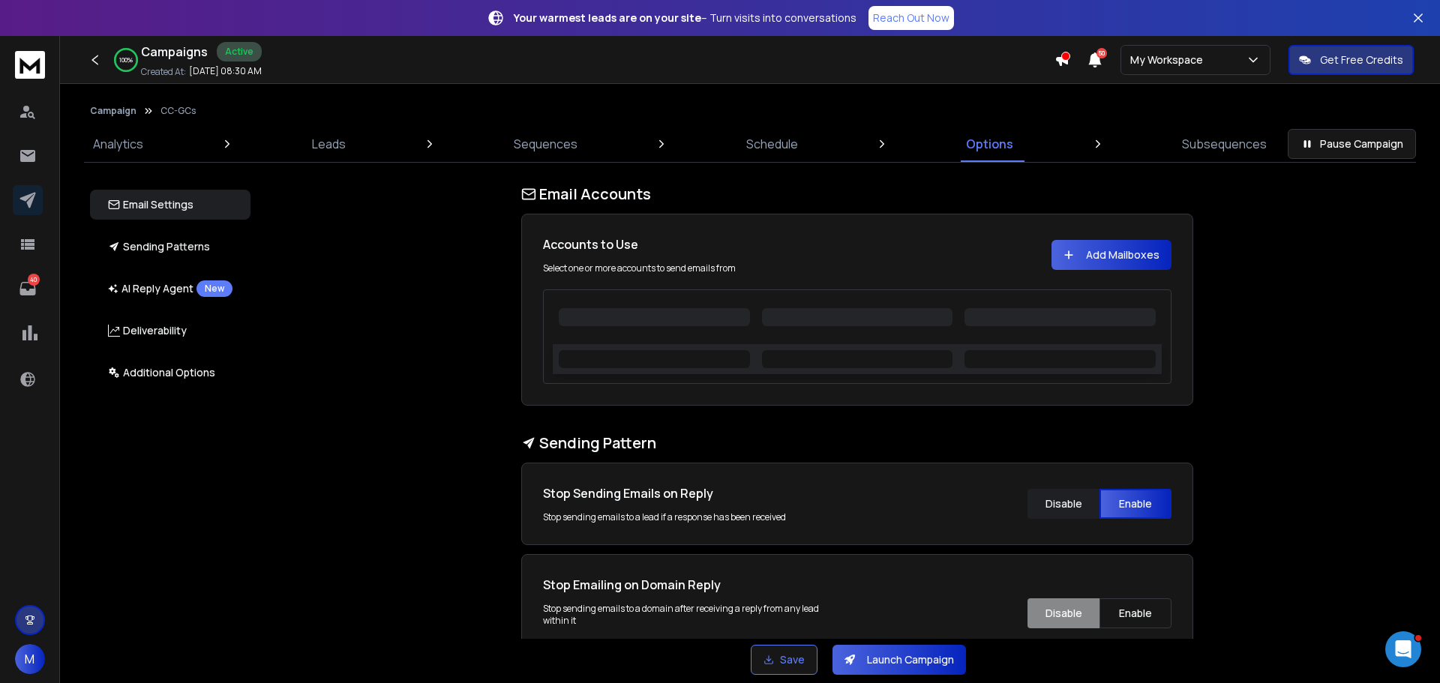
click at [889, 665] on button "Launch Campaign" at bounding box center [900, 660] width 134 height 30
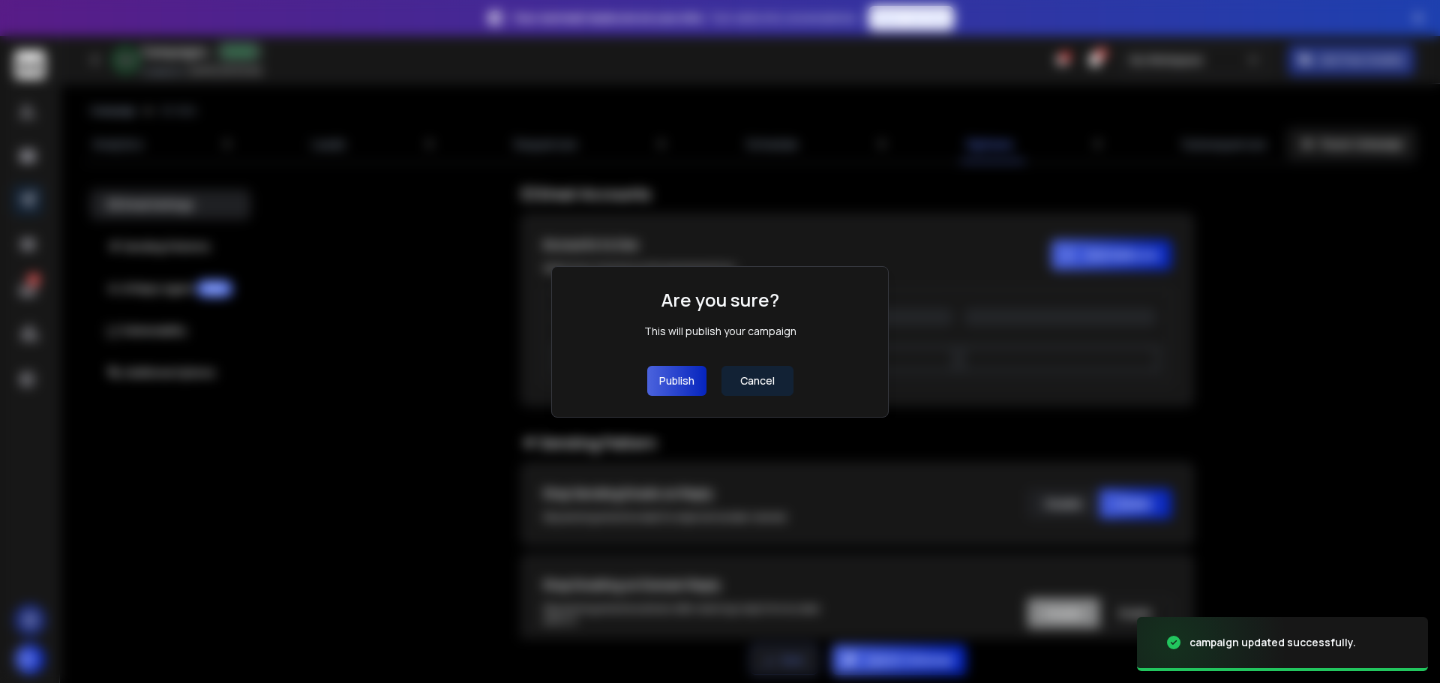
click at [671, 381] on button "Publish" at bounding box center [676, 381] width 59 height 30
